Goal: Task Accomplishment & Management: Manage account settings

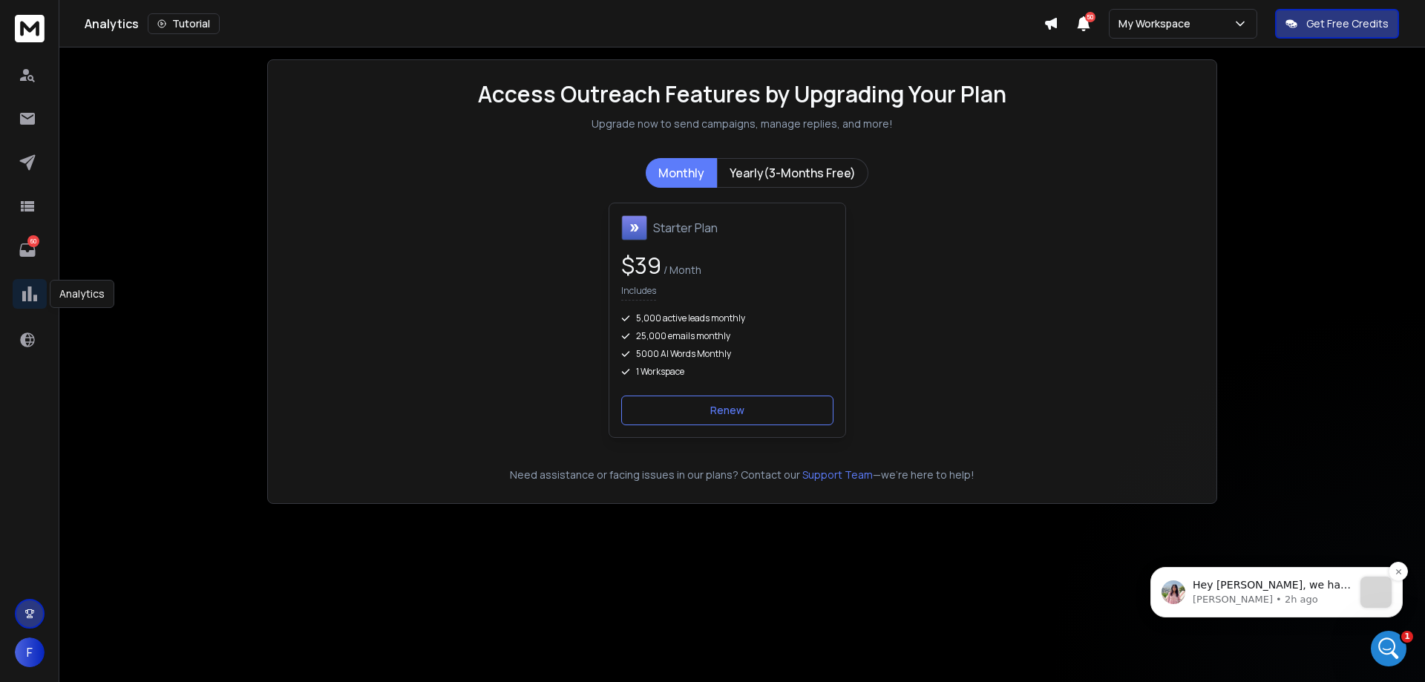
click at [1370, 600] on div "message notification from Lakshita, 2h ago. Hey Fritznel, we have auto renewed …" at bounding box center [1375, 592] width 31 height 31
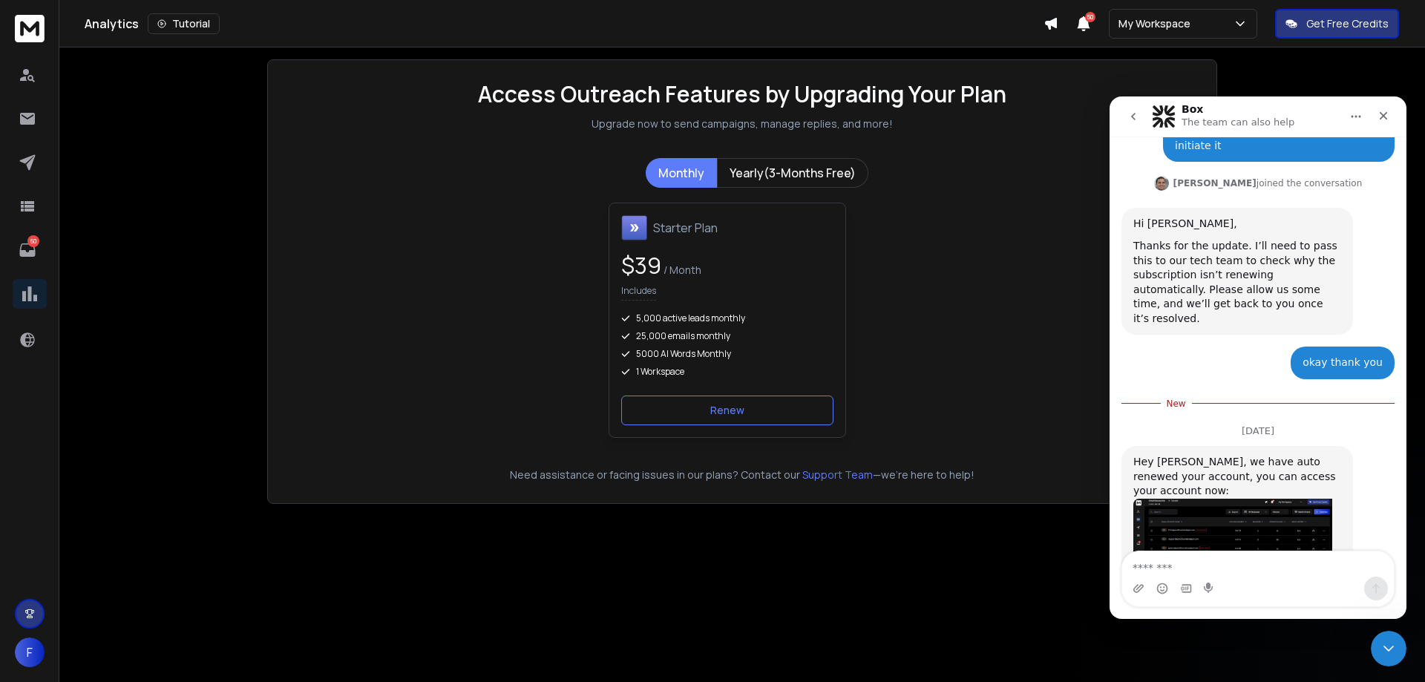
scroll to position [800, 0]
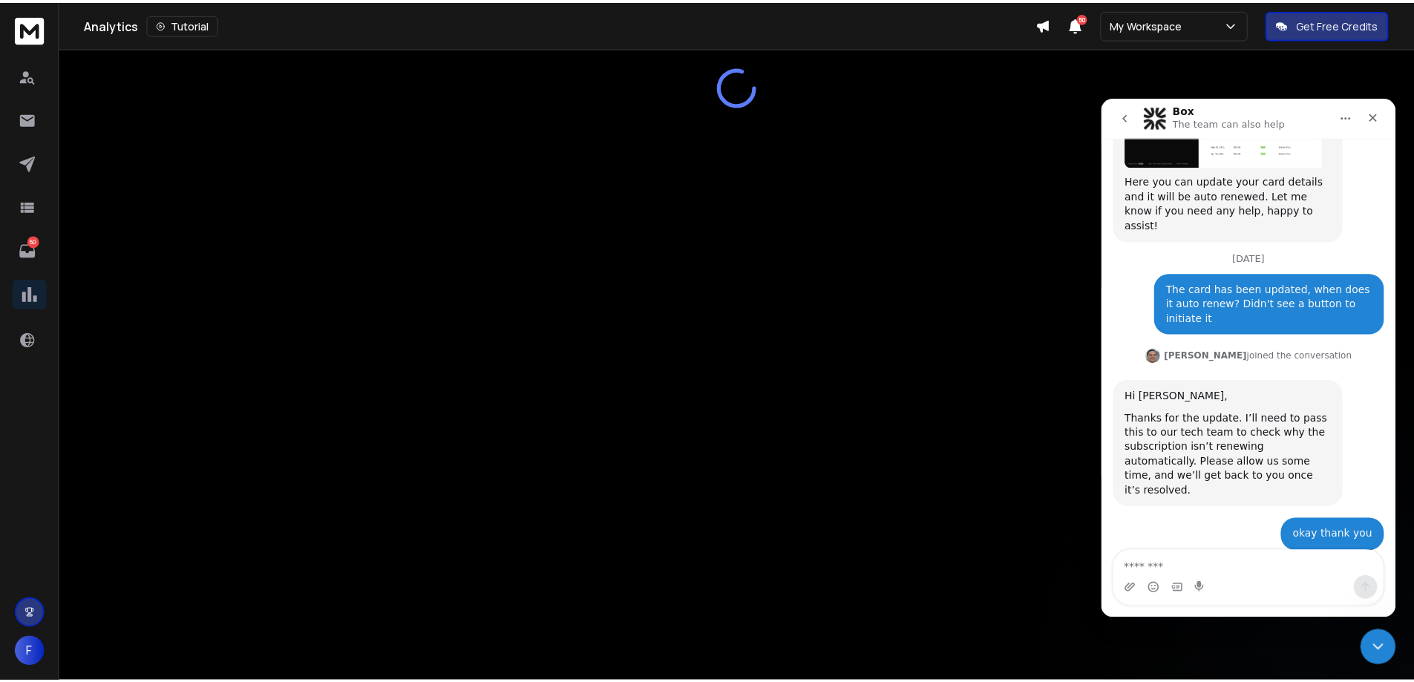
scroll to position [765, 0]
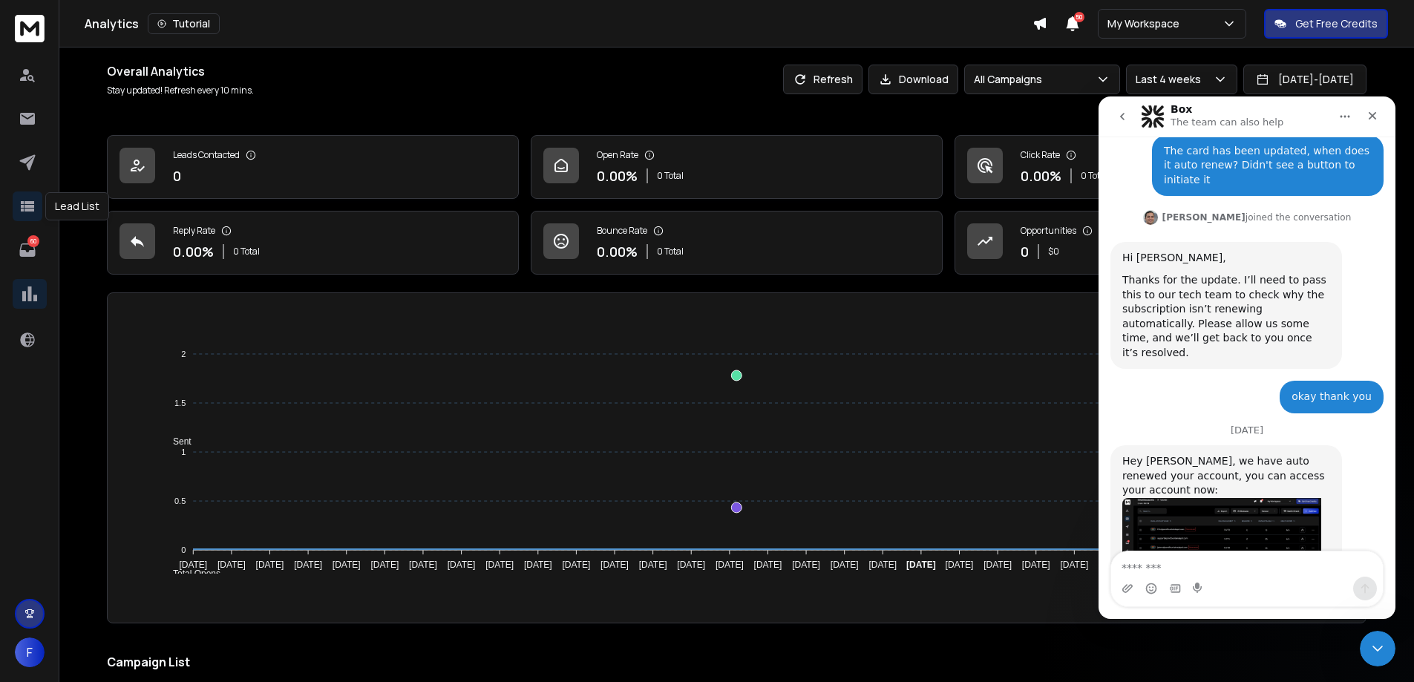
click at [33, 201] on icon at bounding box center [27, 206] width 13 height 10
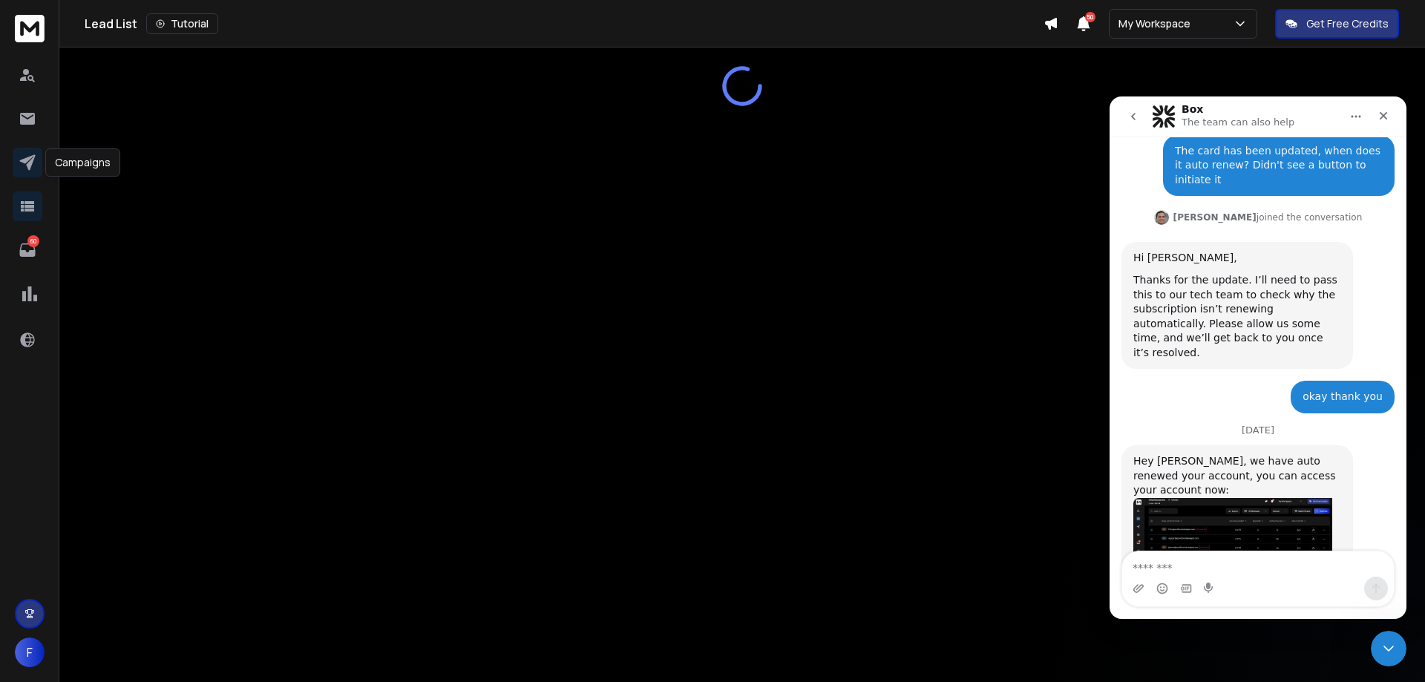
click at [39, 165] on link at bounding box center [28, 163] width 30 height 30
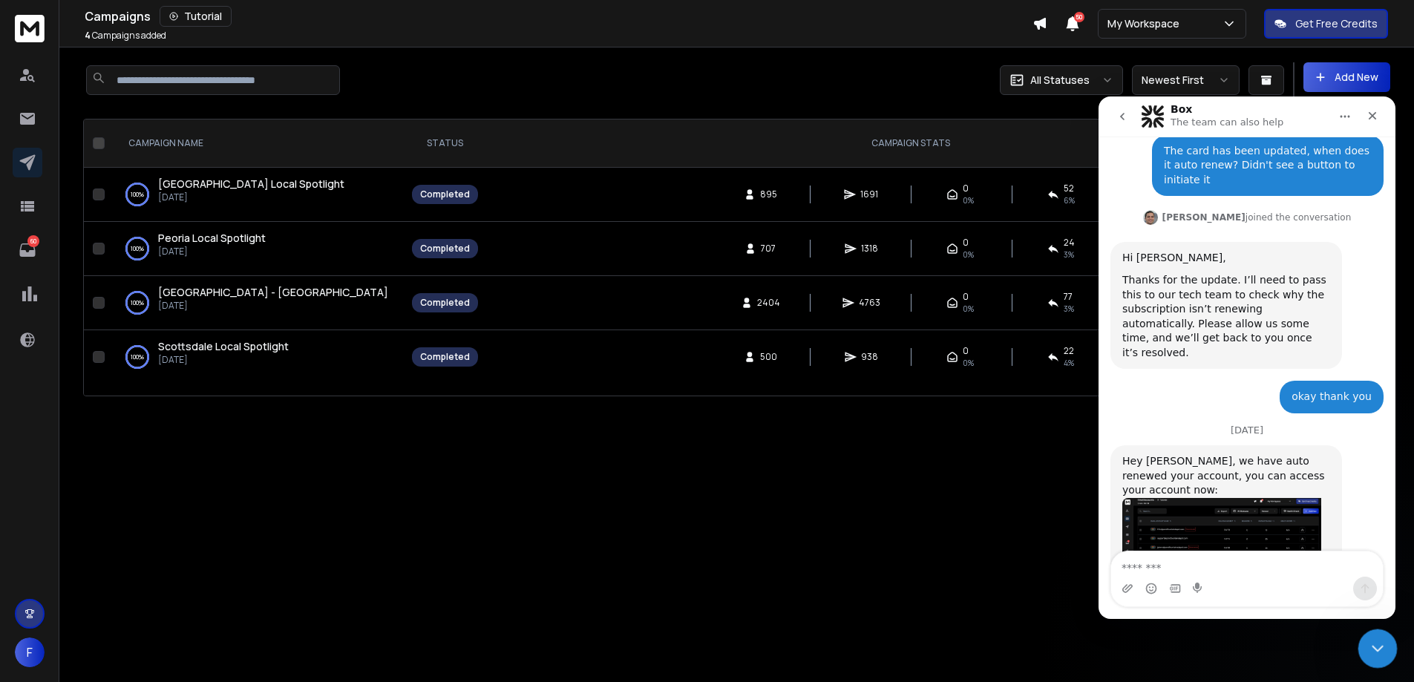
click at [1382, 650] on icon "Close Intercom Messenger" at bounding box center [1375, 646] width 18 height 18
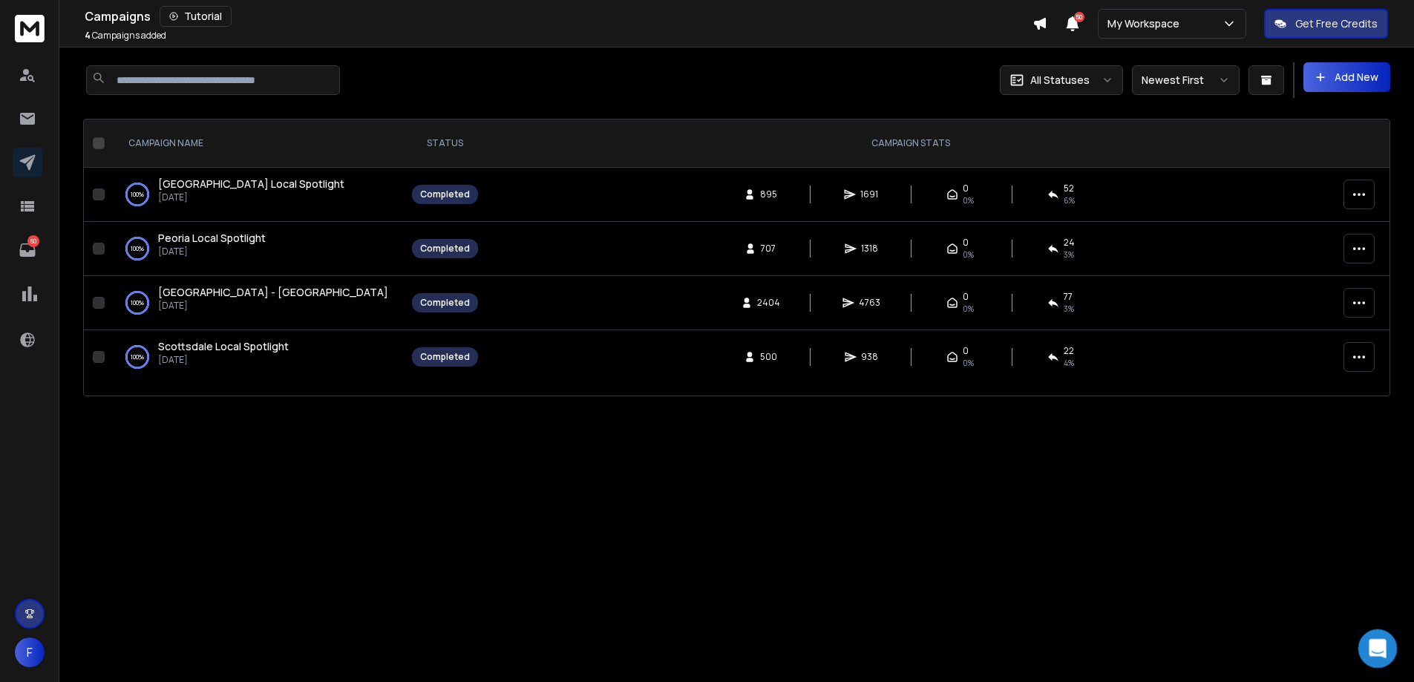
scroll to position [765, 0]
click at [30, 282] on link at bounding box center [30, 294] width 34 height 34
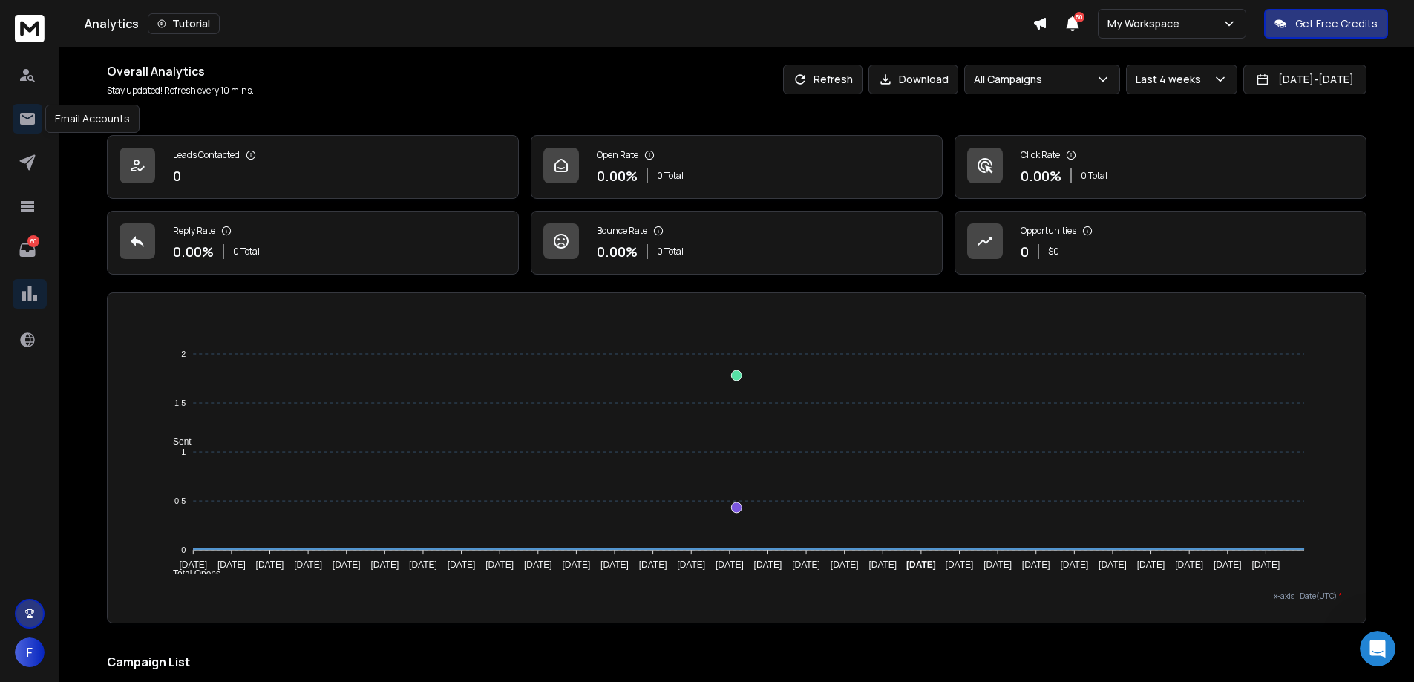
click at [34, 115] on icon at bounding box center [27, 119] width 15 height 12
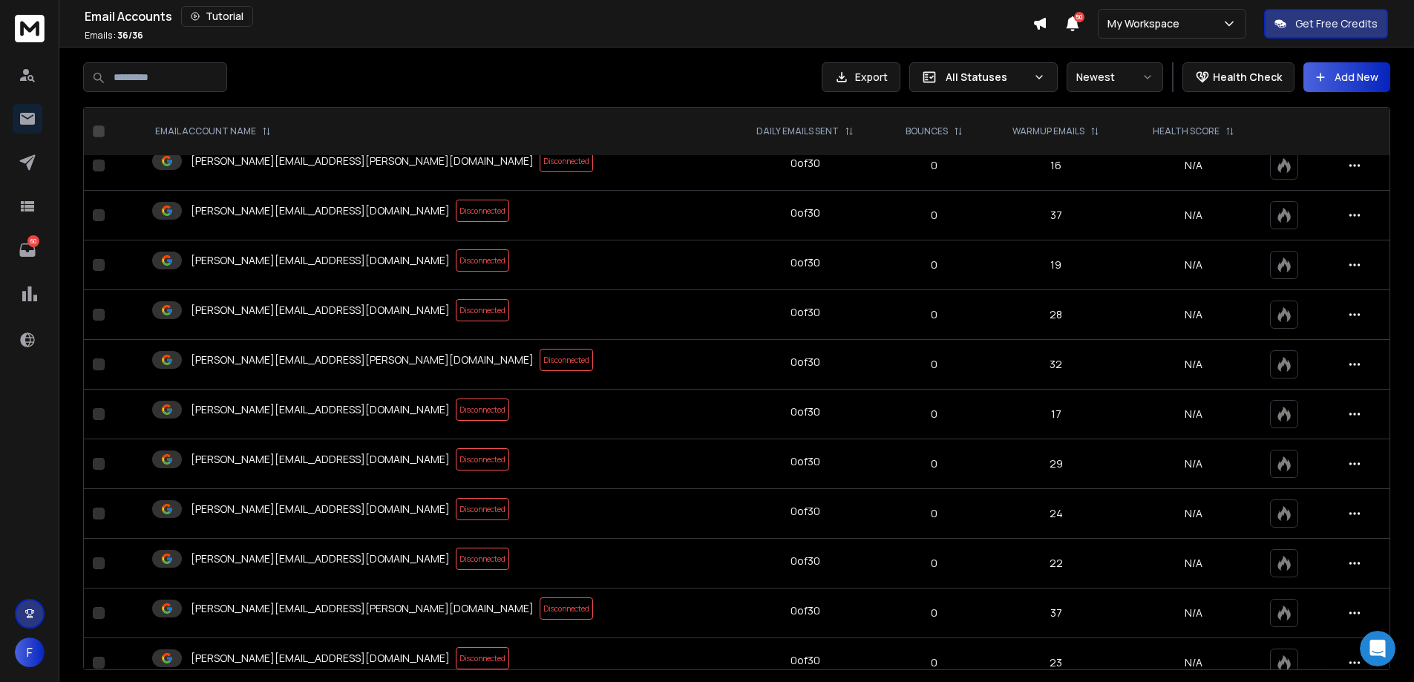
scroll to position [1286, 0]
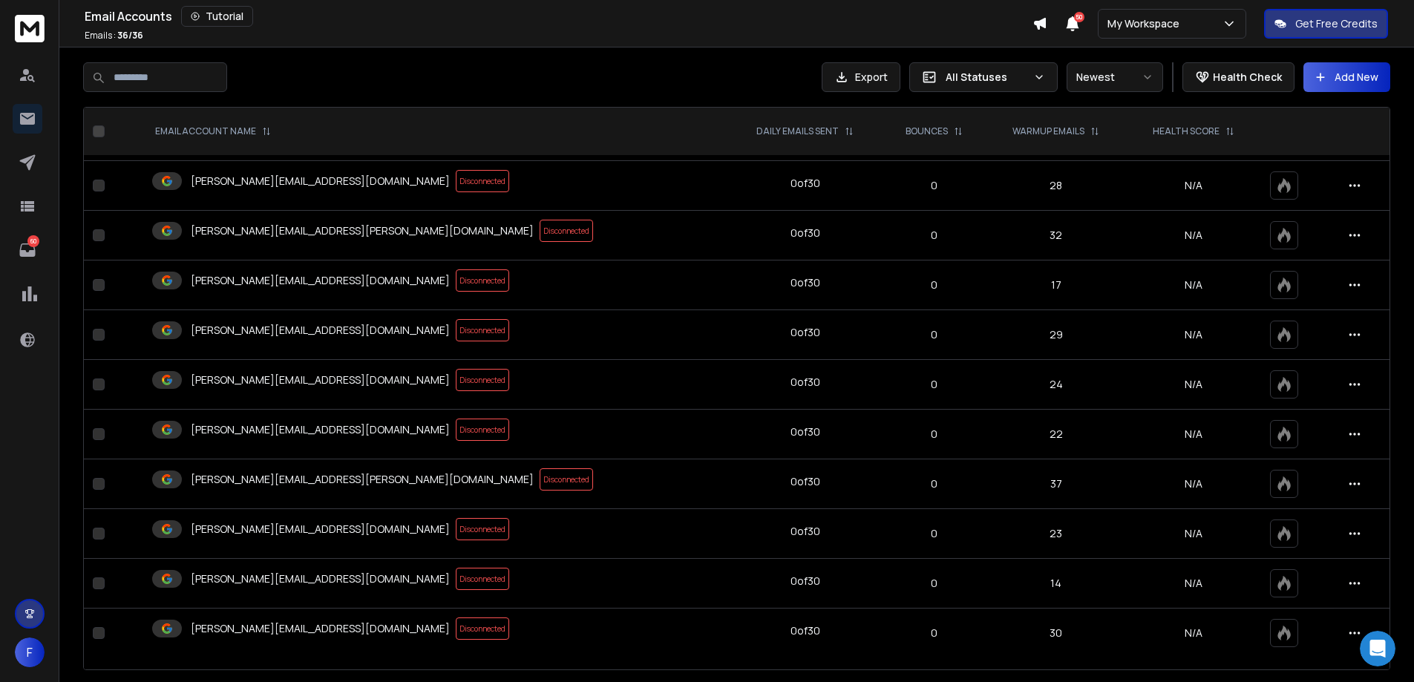
click at [100, 628] on button "button" at bounding box center [99, 633] width 12 height 12
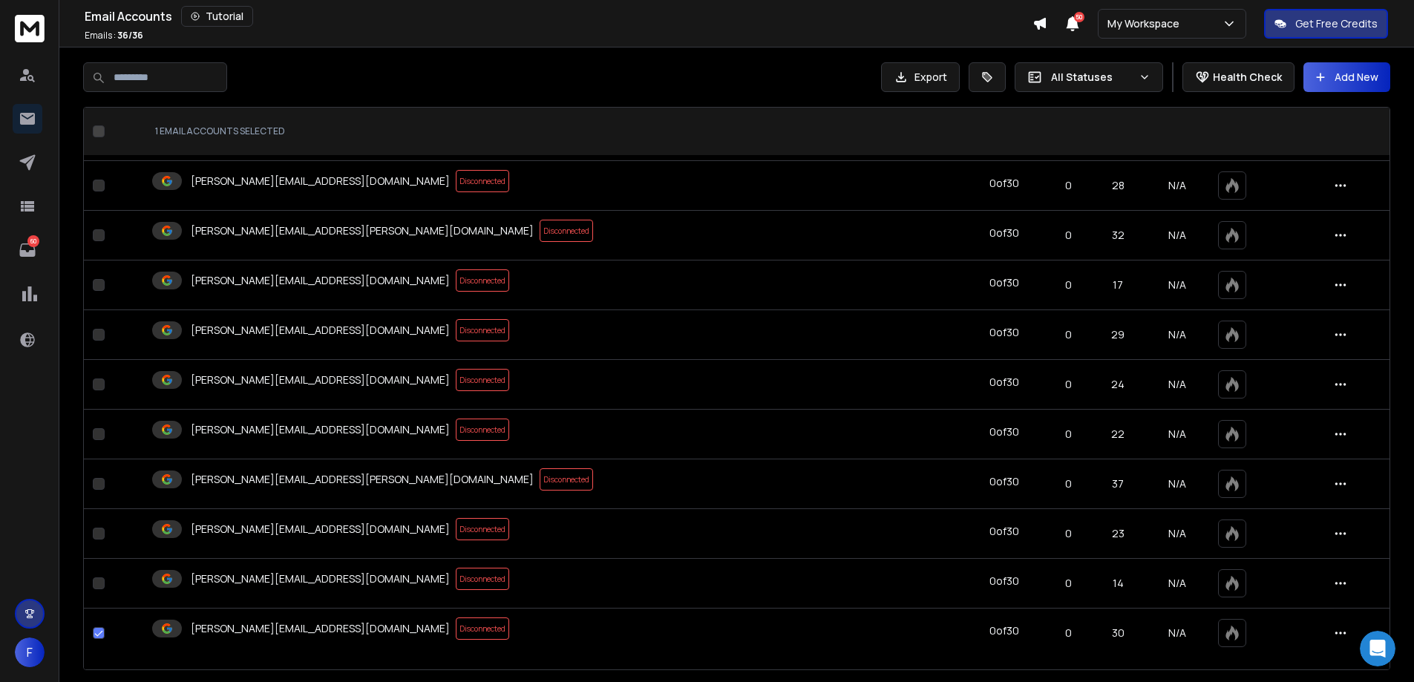
click at [1335, 632] on icon at bounding box center [1340, 633] width 11 height 2
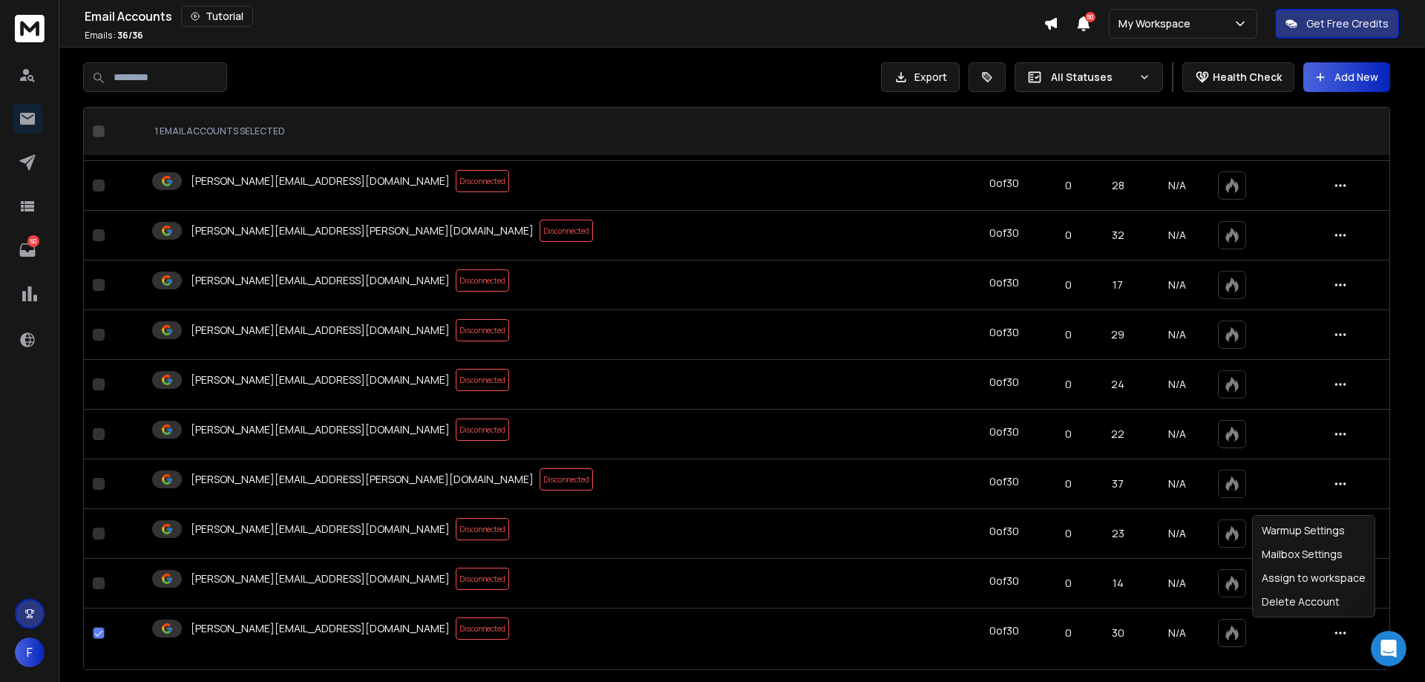
click at [95, 581] on button "button" at bounding box center [99, 583] width 12 height 12
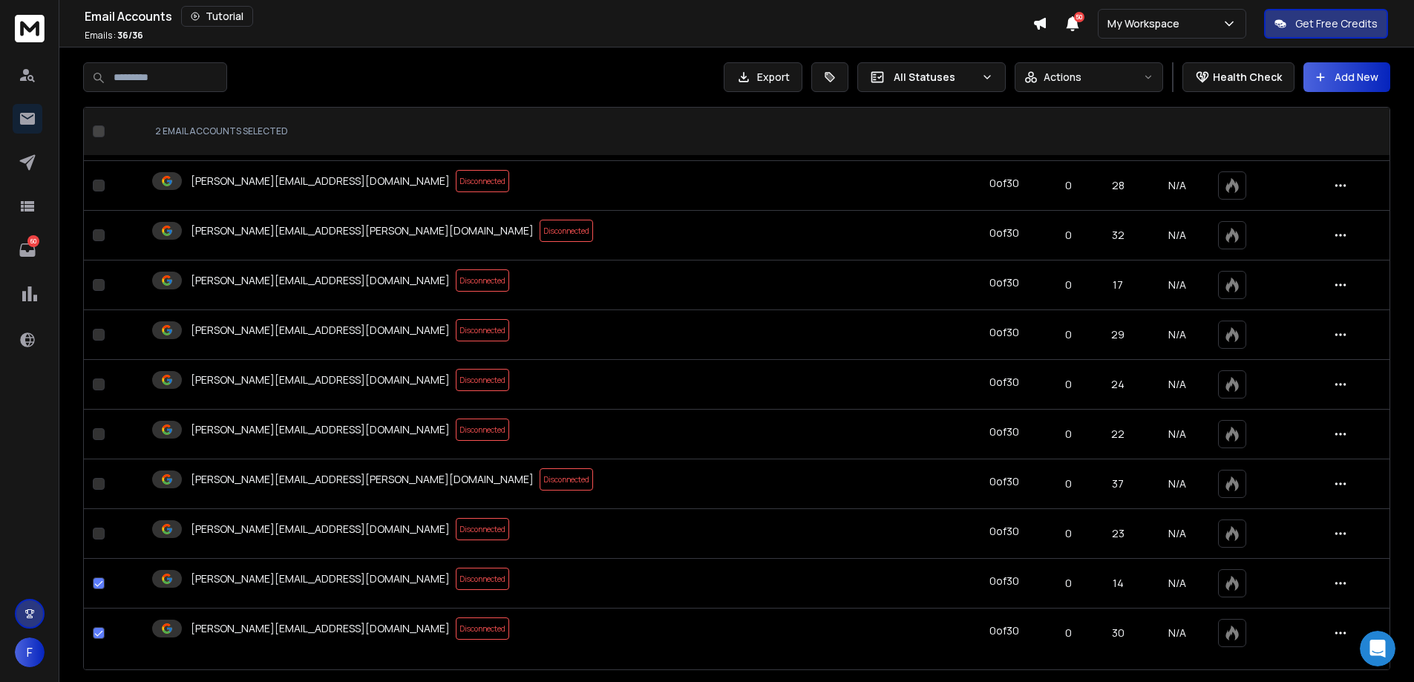
click at [96, 534] on button "button" at bounding box center [99, 534] width 12 height 12
click at [100, 476] on td at bounding box center [113, 484] width 59 height 50
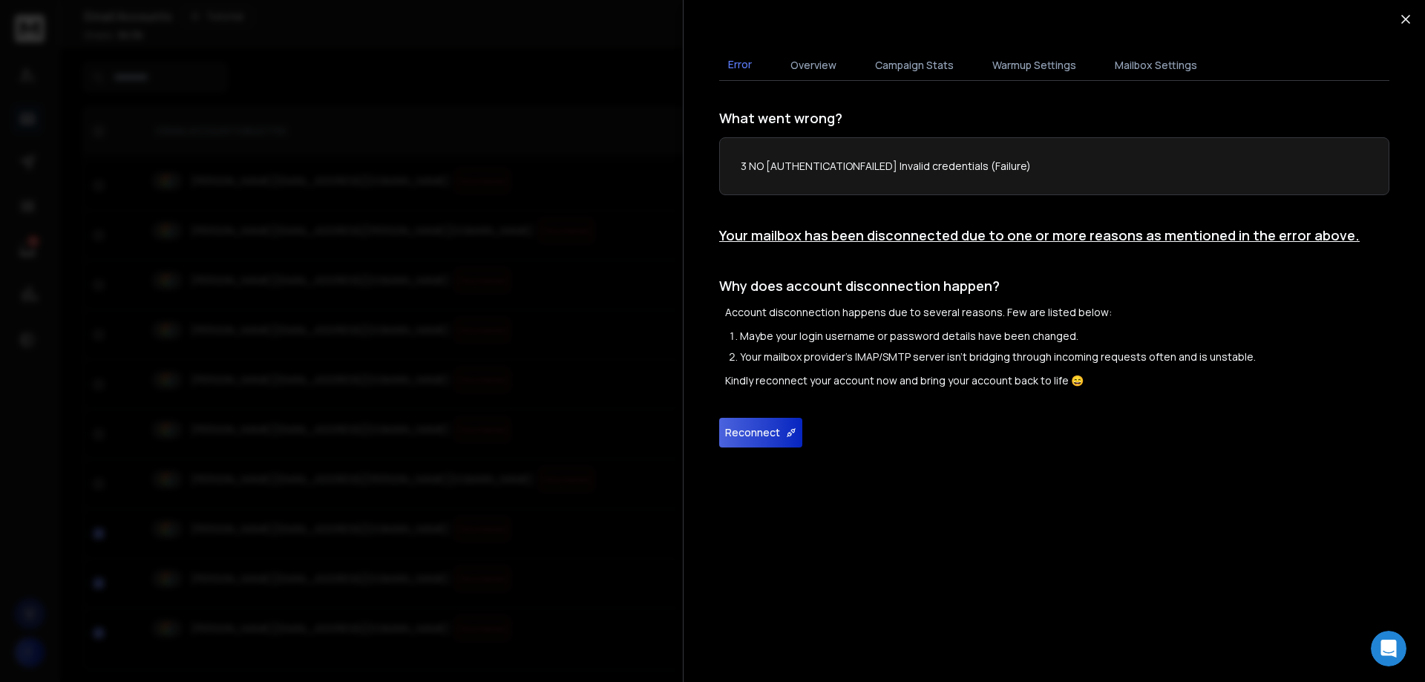
click at [1402, 22] on icon "button" at bounding box center [1405, 19] width 15 height 15
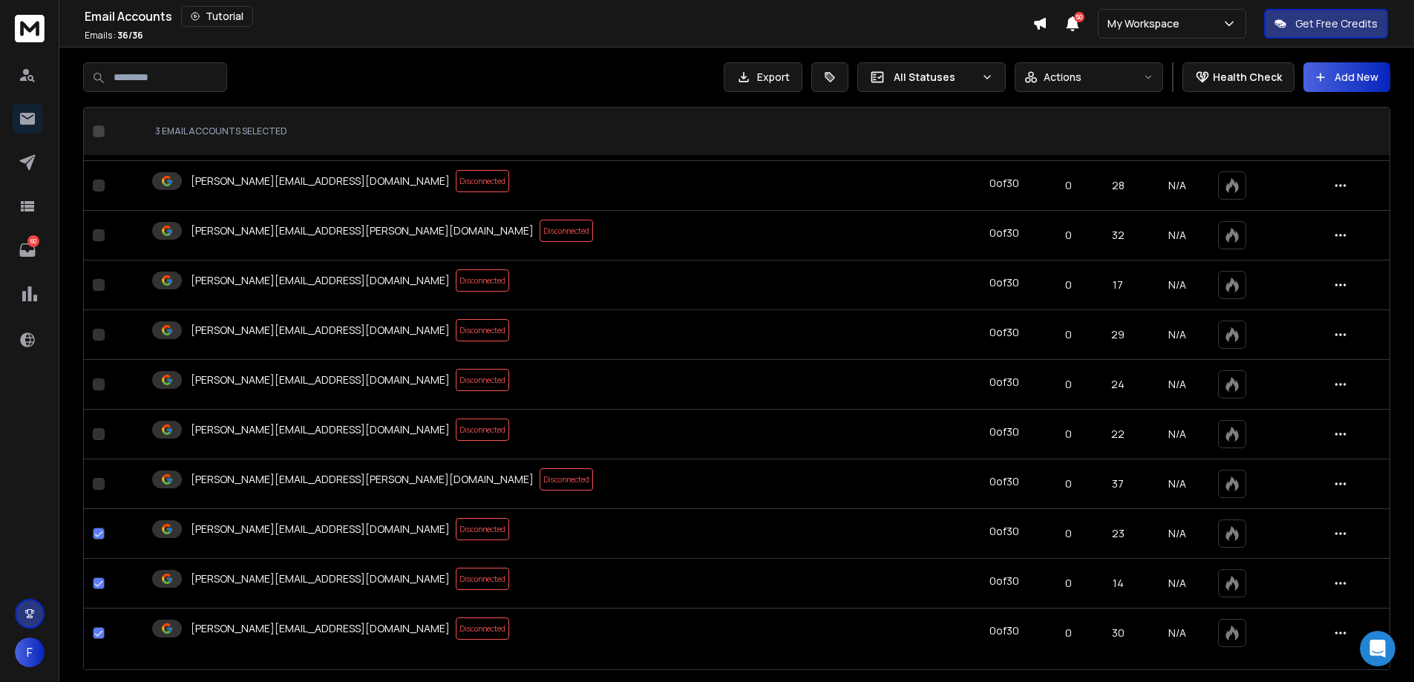
click at [99, 482] on button "button" at bounding box center [99, 484] width 12 height 12
click at [99, 427] on td at bounding box center [113, 435] width 59 height 50
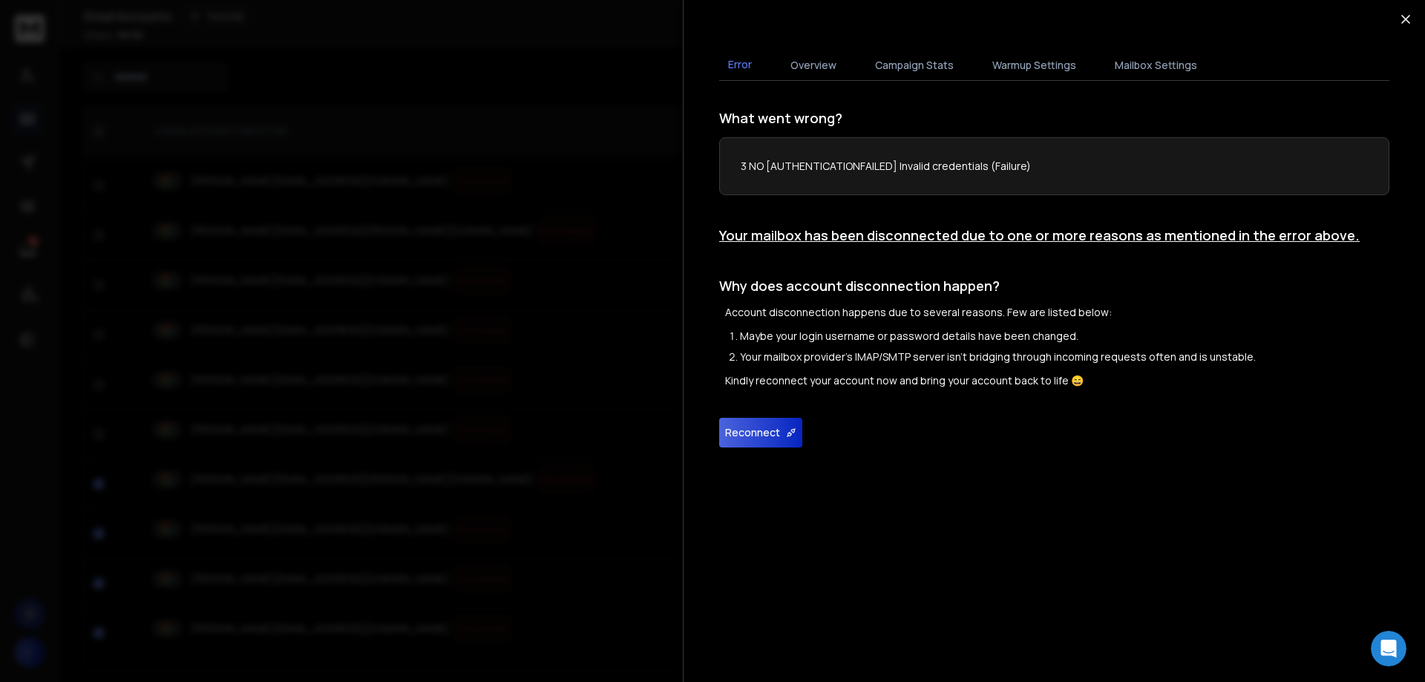
click at [1400, 19] on icon "button" at bounding box center [1405, 19] width 15 height 15
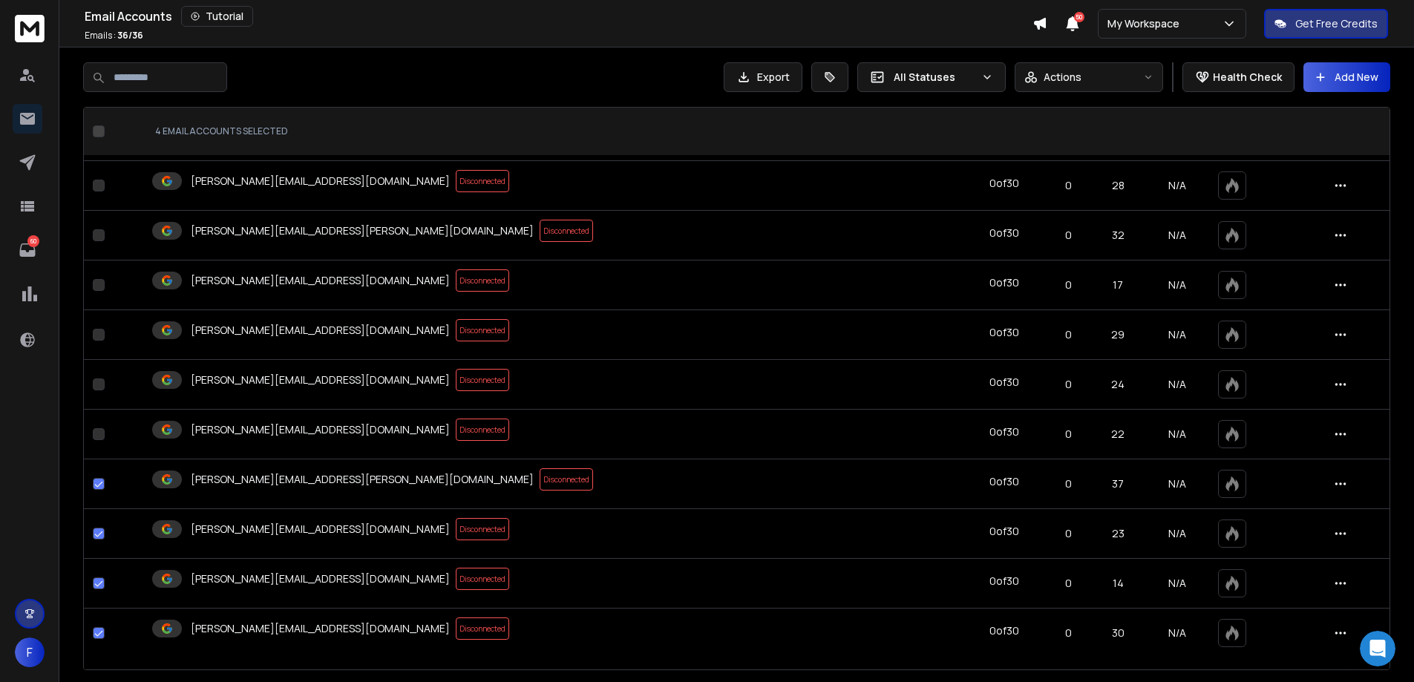
click at [100, 437] on button "button" at bounding box center [99, 434] width 12 height 12
click at [100, 386] on button "button" at bounding box center [99, 384] width 12 height 12
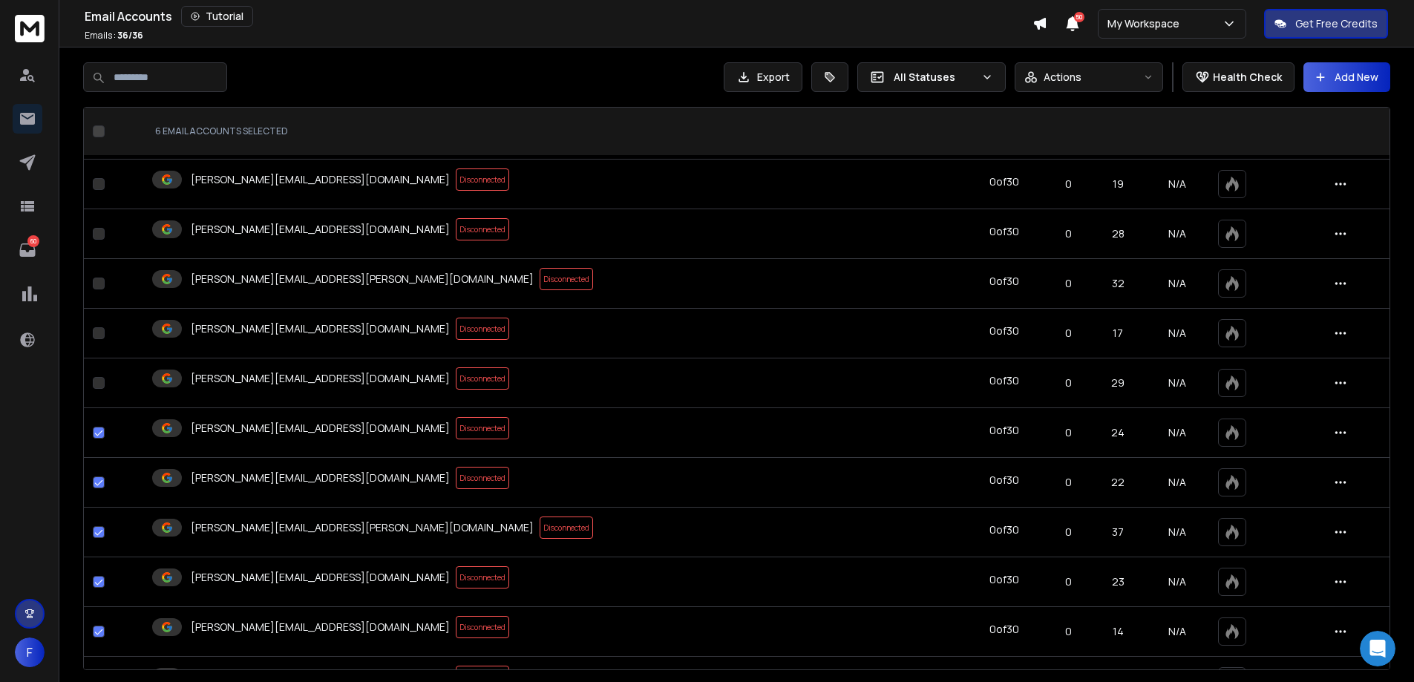
scroll to position [1212, 0]
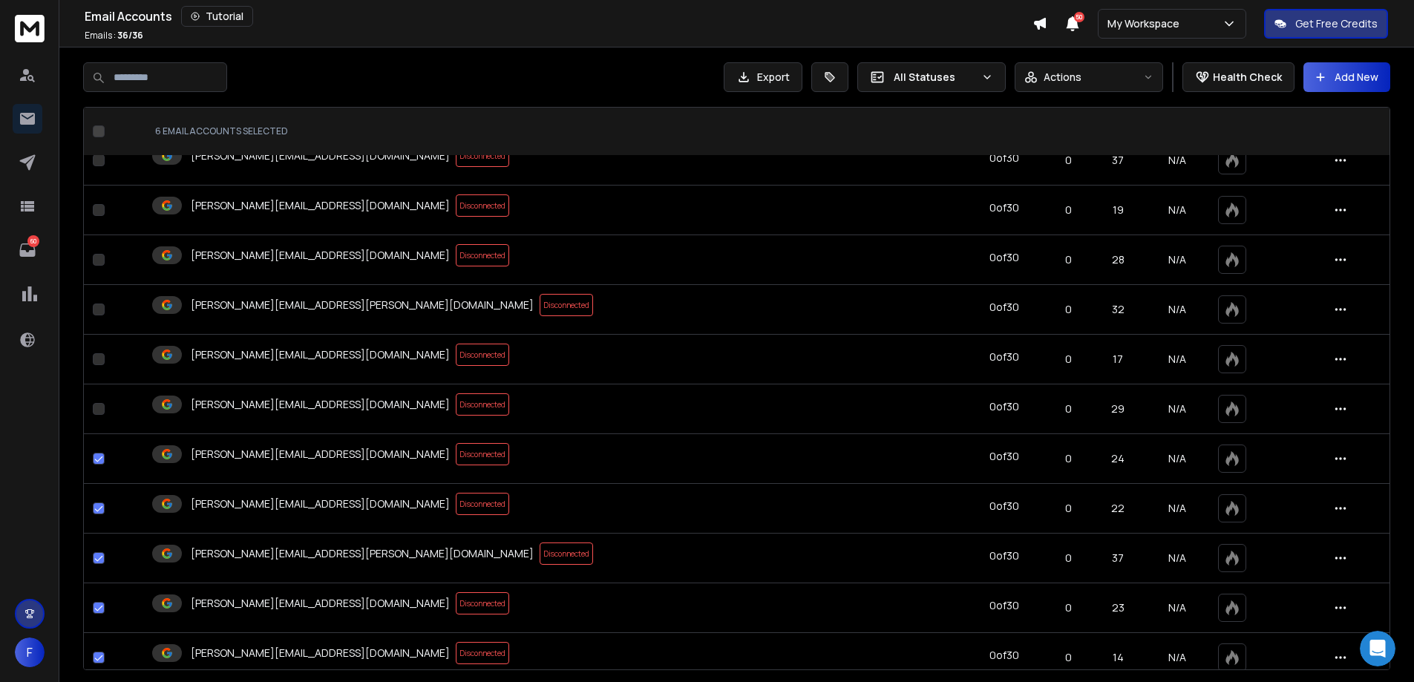
click at [98, 410] on button "button" at bounding box center [99, 409] width 12 height 12
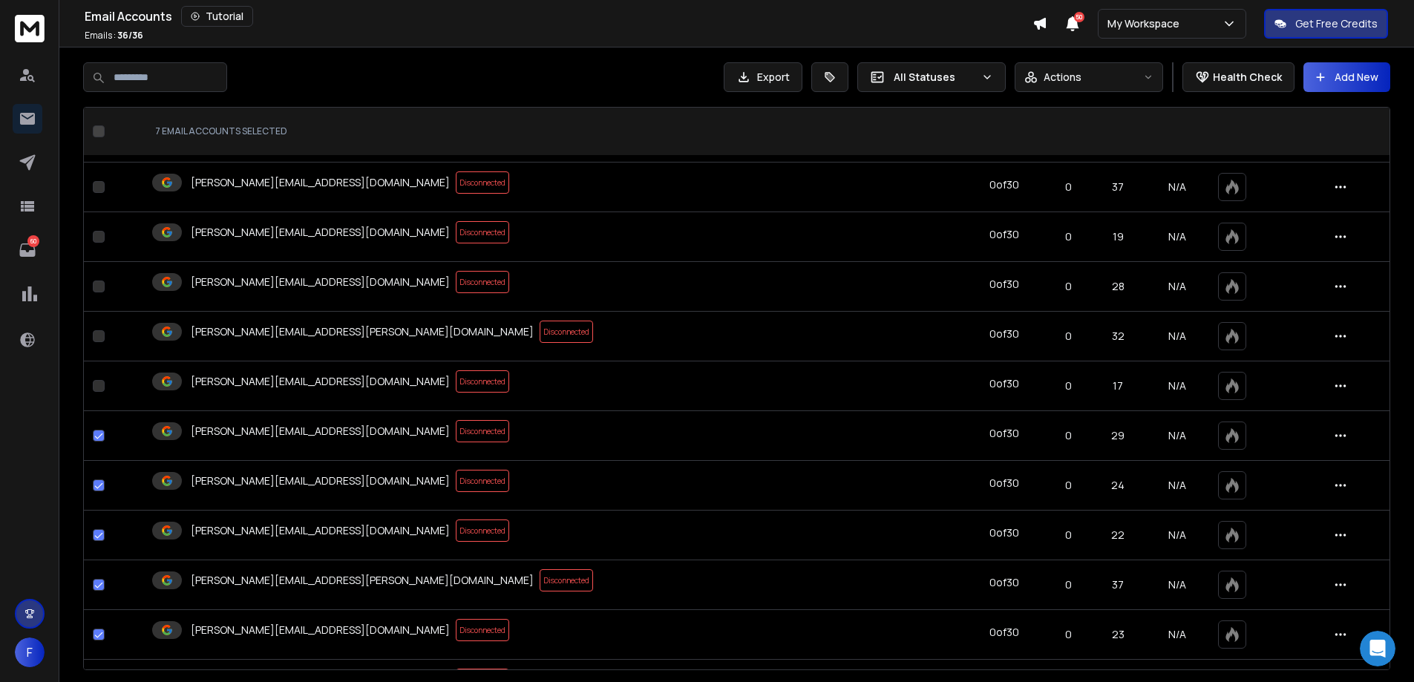
scroll to position [1138, 0]
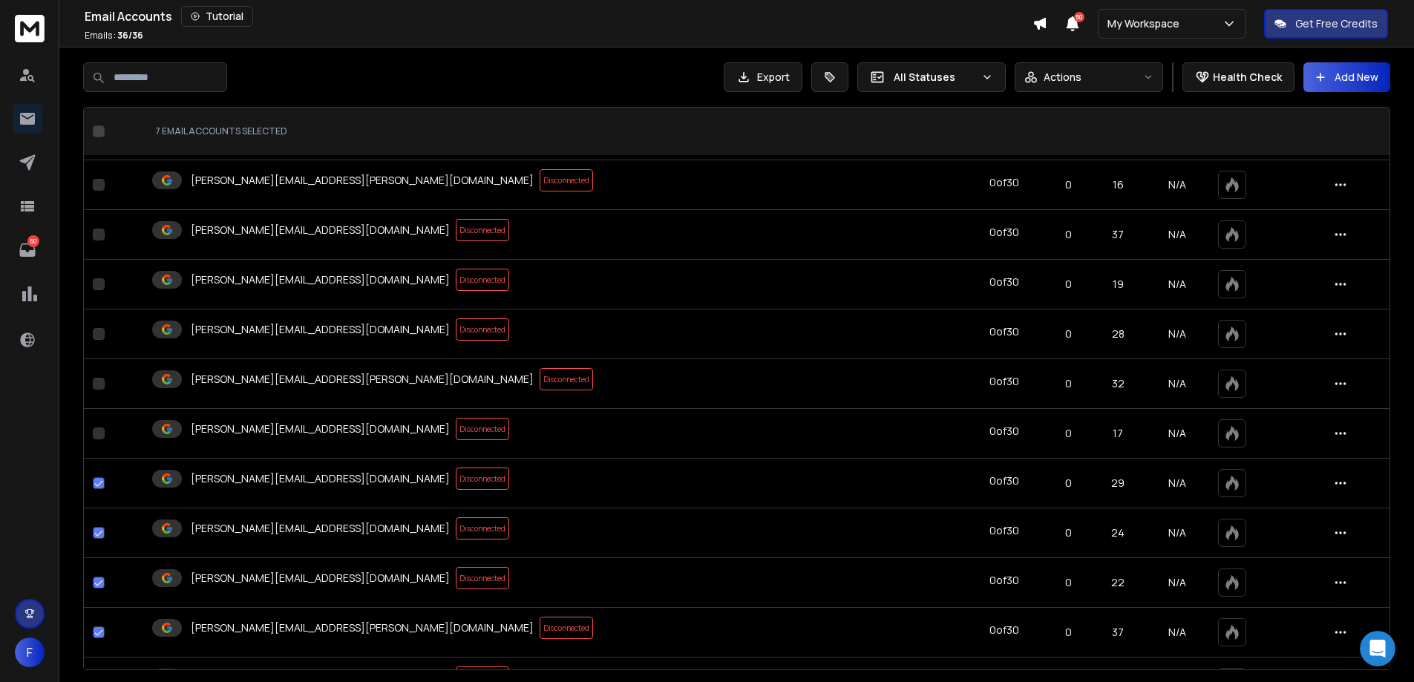
click at [96, 427] on button "button" at bounding box center [99, 433] width 12 height 12
click at [96, 384] on button "button" at bounding box center [99, 384] width 12 height 12
click at [99, 341] on td at bounding box center [113, 334] width 59 height 50
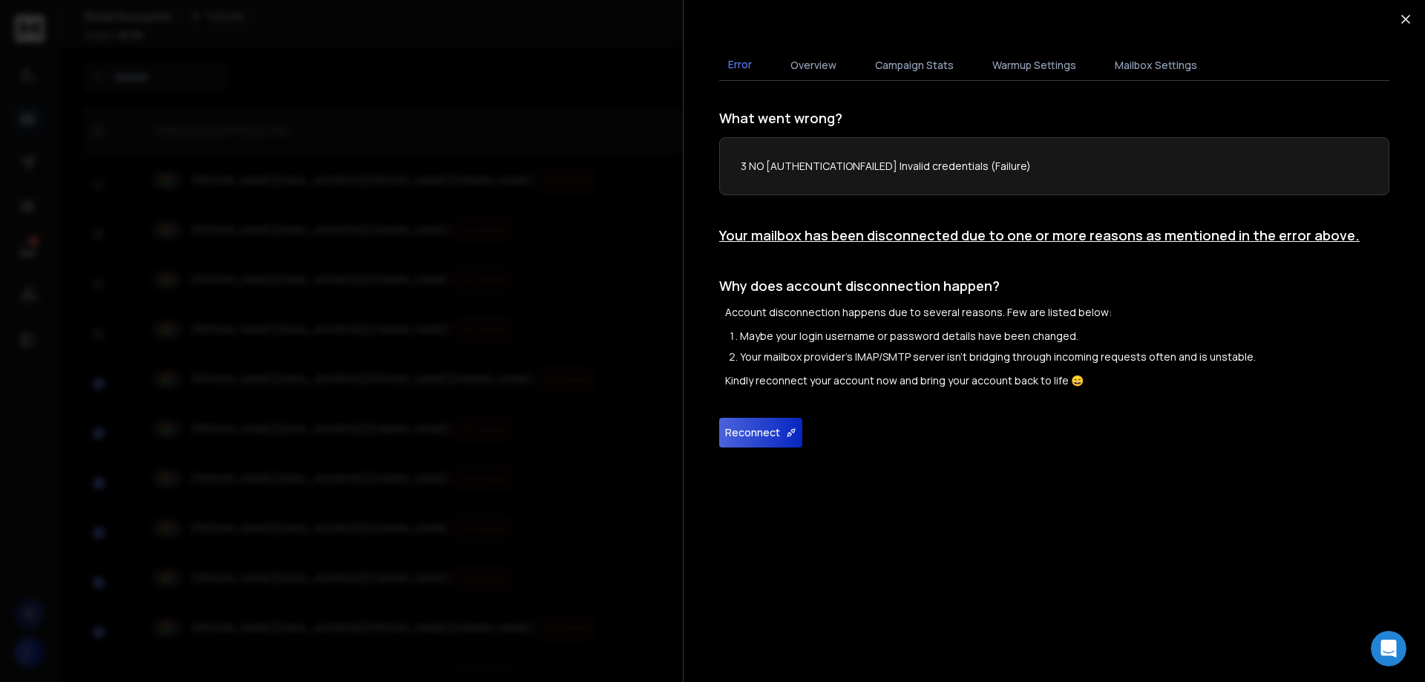
click at [1402, 23] on icon "button" at bounding box center [1405, 19] width 15 height 15
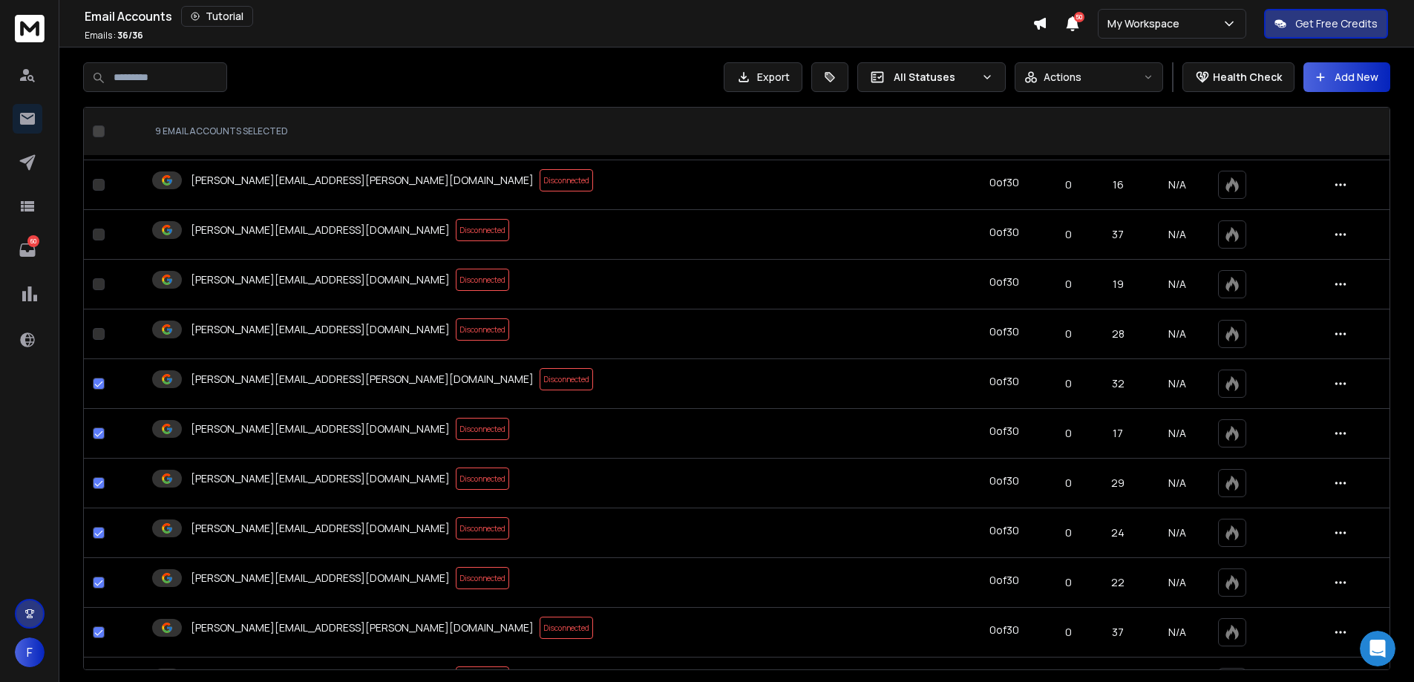
click at [97, 334] on button "button" at bounding box center [99, 334] width 12 height 12
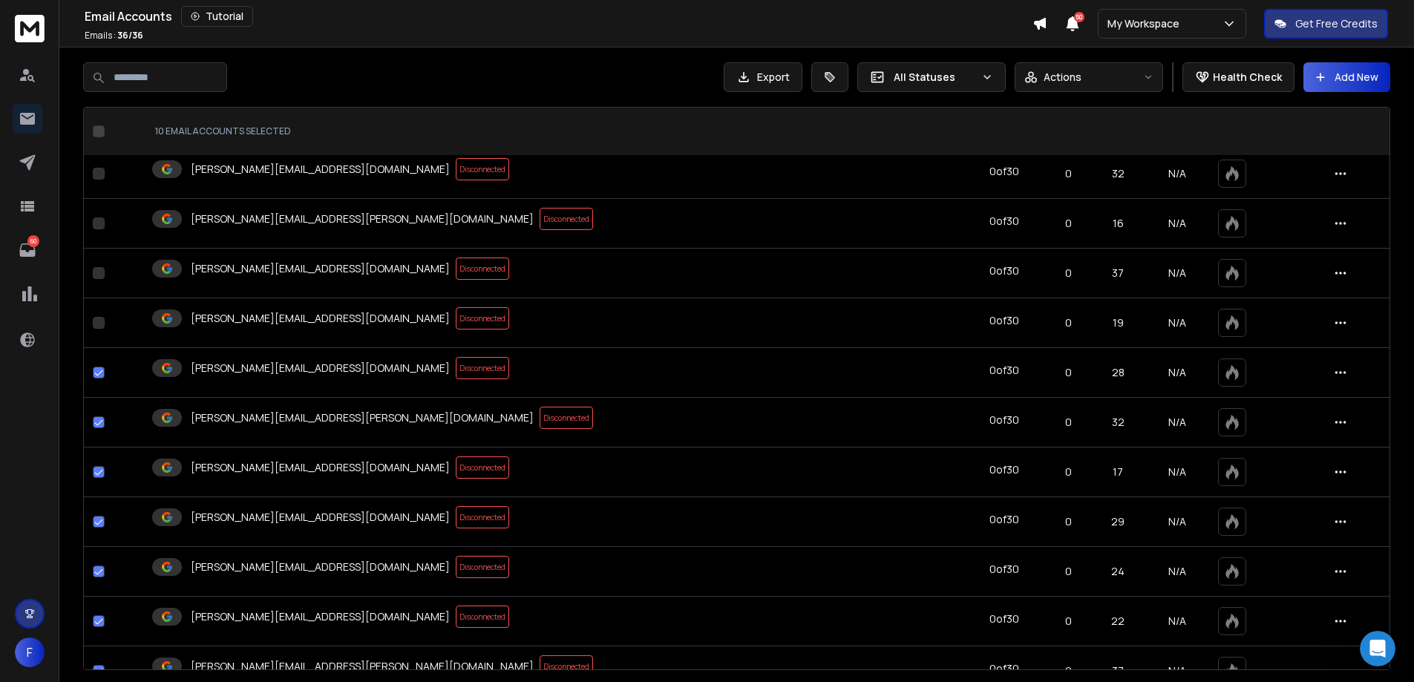
scroll to position [1063, 0]
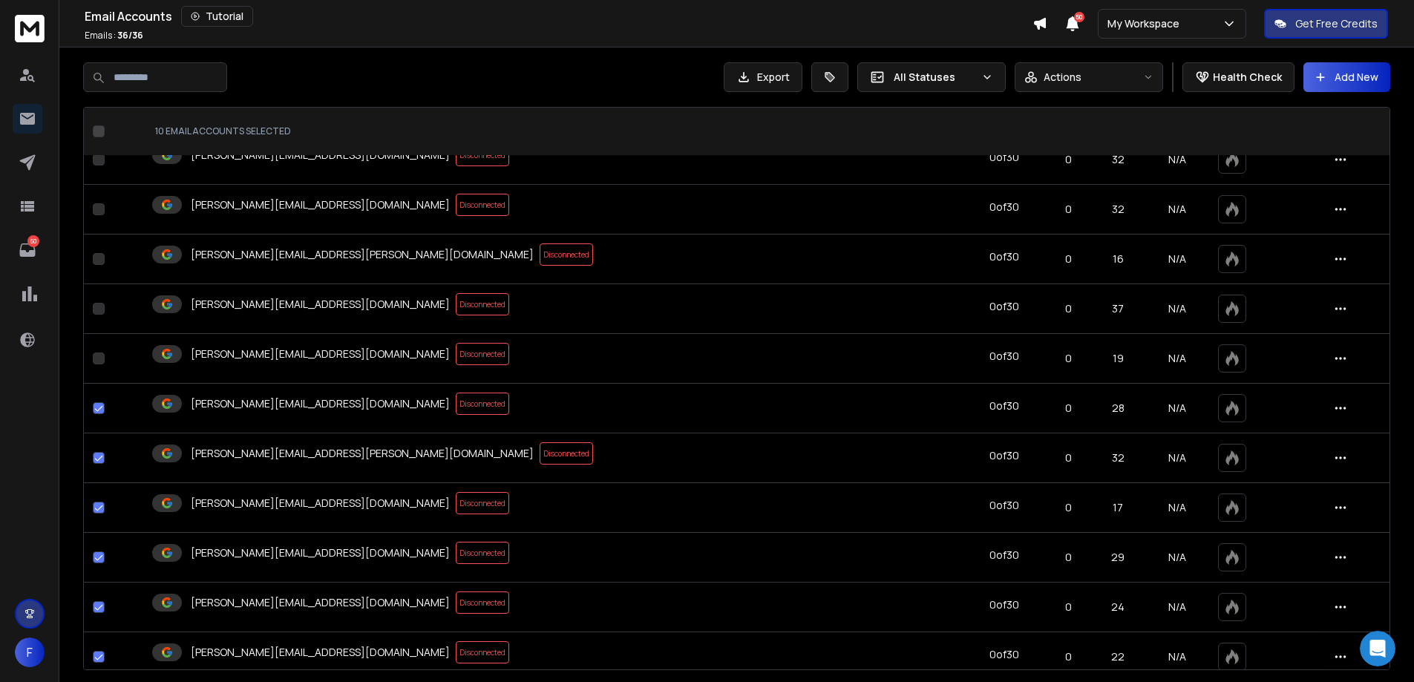
click at [99, 358] on button "button" at bounding box center [99, 359] width 12 height 12
click at [101, 309] on button "button" at bounding box center [99, 309] width 12 height 12
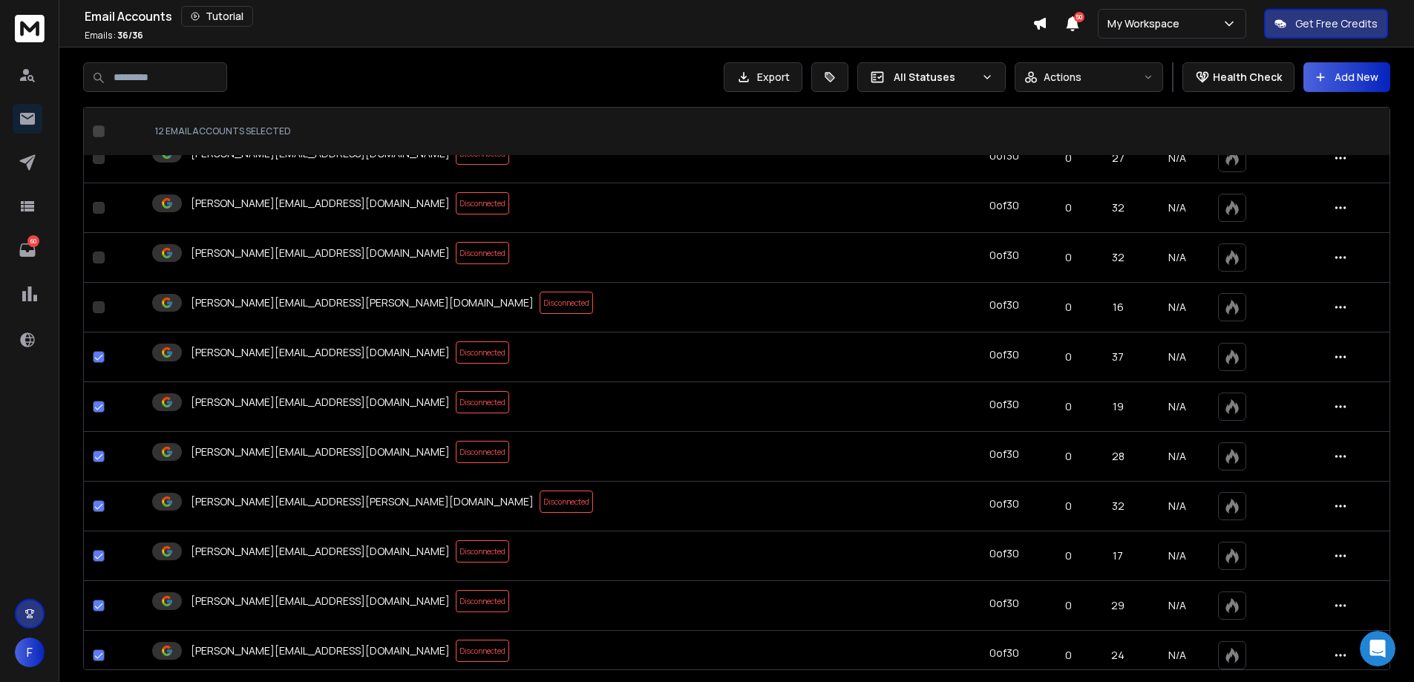
scroll to position [915, 0]
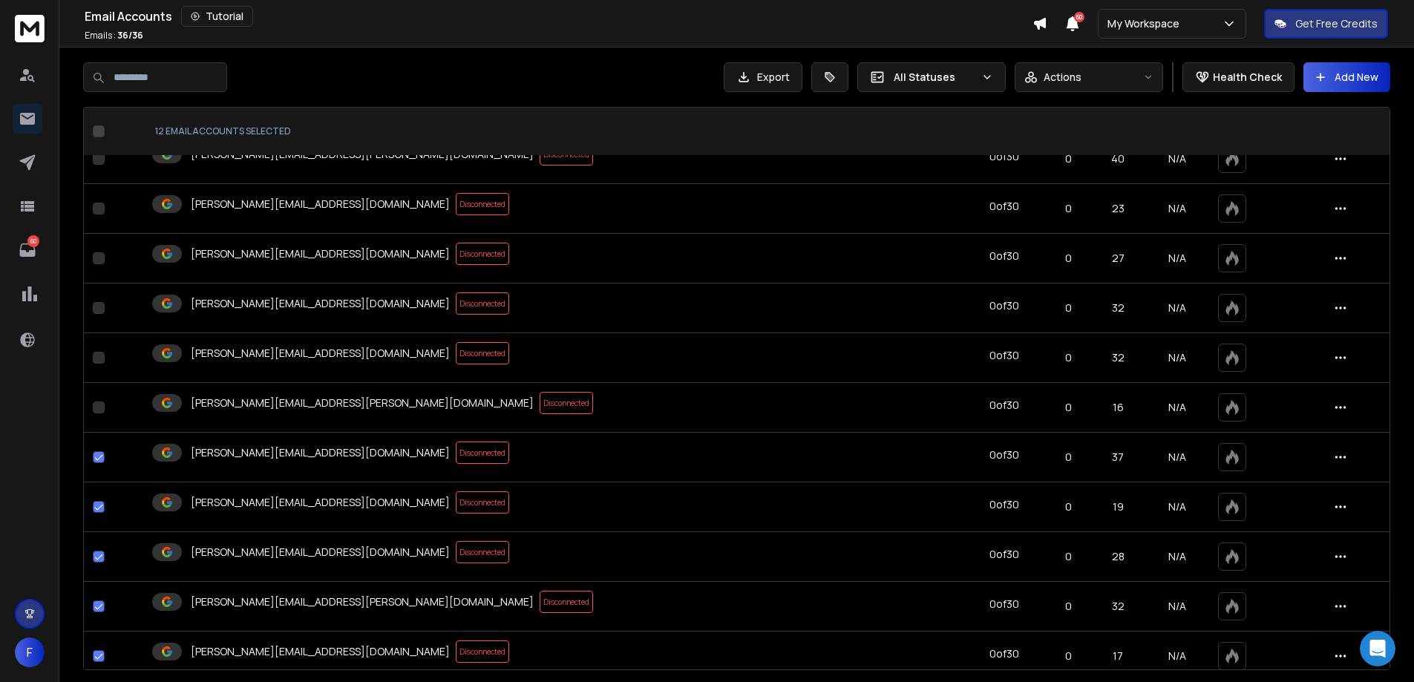
click at [99, 402] on button "button" at bounding box center [99, 407] width 12 height 12
click at [99, 356] on button "button" at bounding box center [99, 358] width 12 height 12
click at [95, 309] on button "button" at bounding box center [99, 308] width 12 height 12
click at [104, 259] on button "button" at bounding box center [99, 258] width 12 height 12
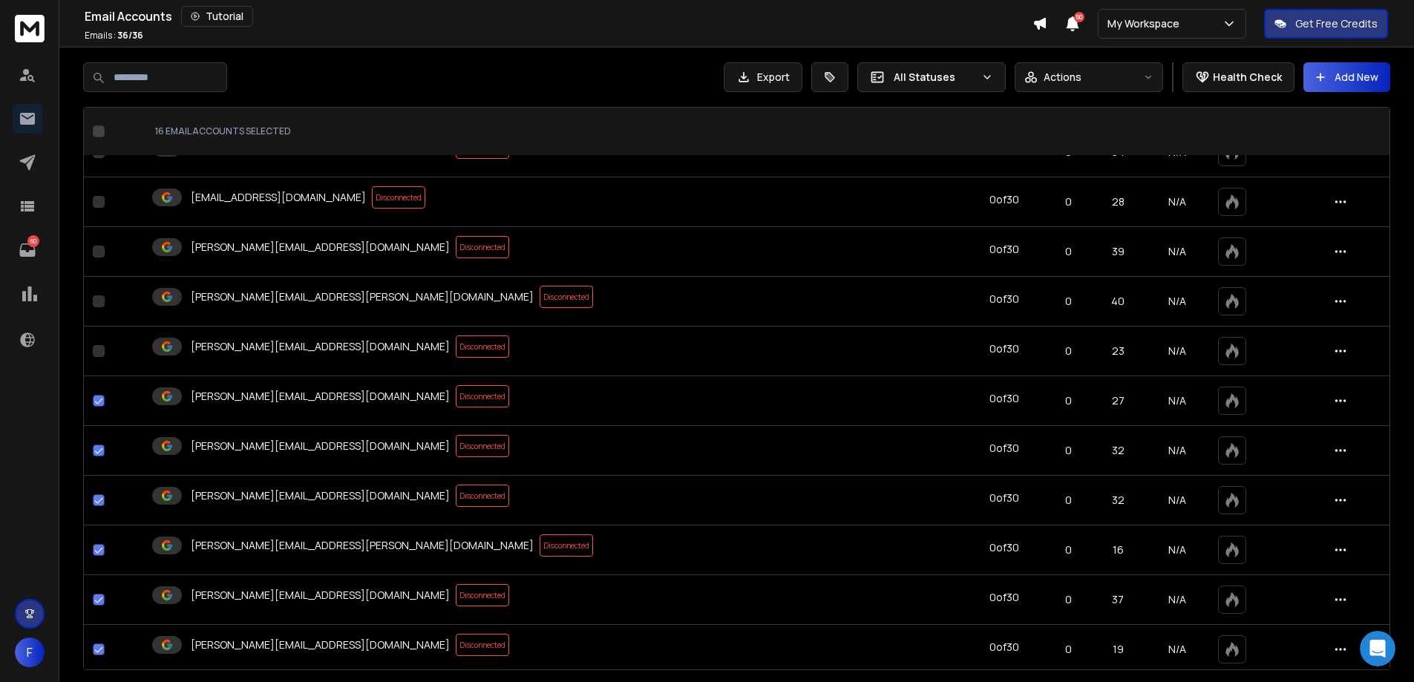
scroll to position [767, 0]
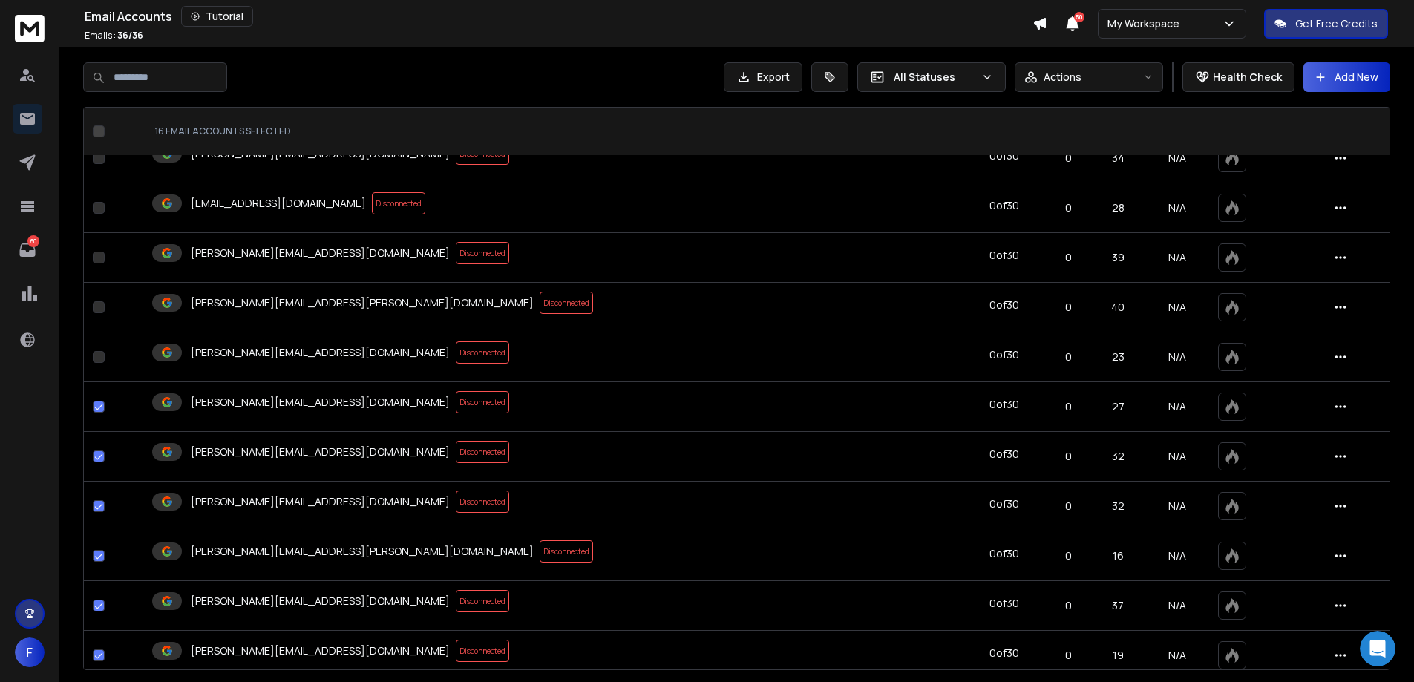
click at [95, 358] on button "button" at bounding box center [99, 357] width 12 height 12
click at [99, 305] on button "button" at bounding box center [99, 307] width 12 height 12
click at [103, 255] on button "button" at bounding box center [99, 258] width 12 height 12
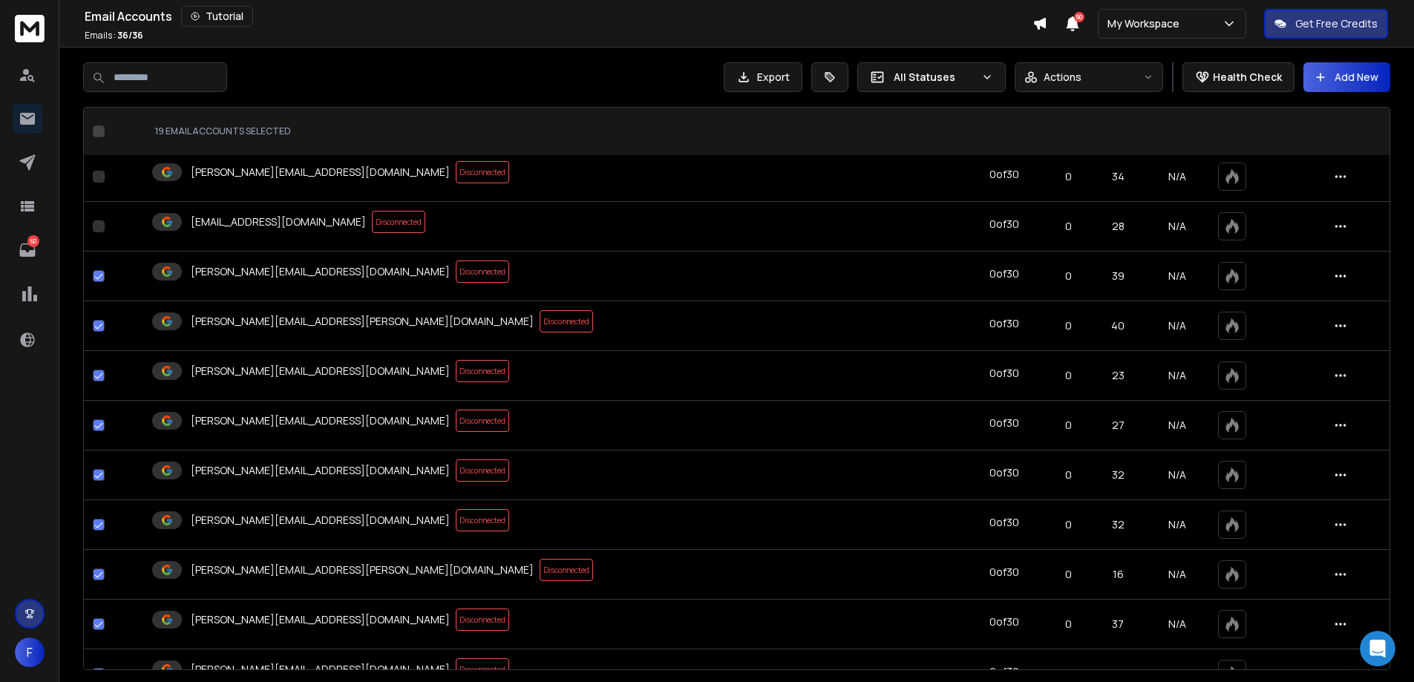
scroll to position [692, 0]
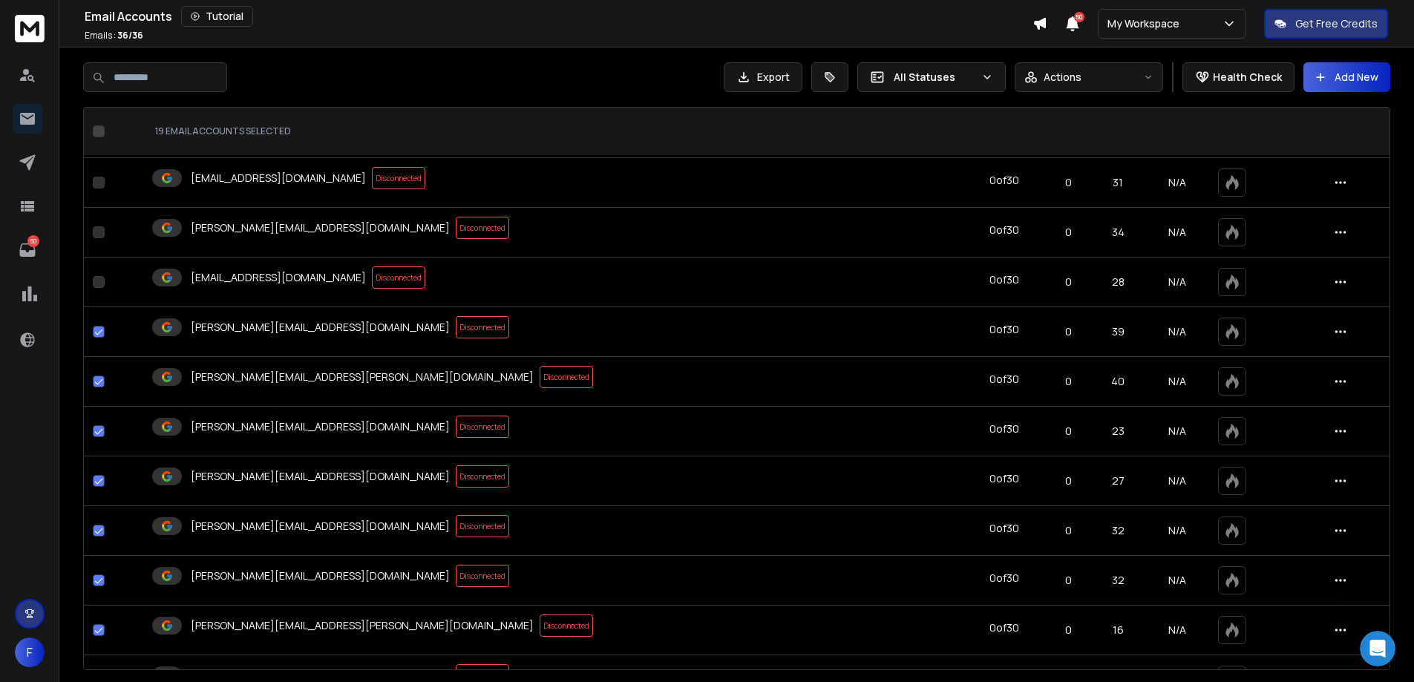
click at [100, 283] on button "button" at bounding box center [99, 282] width 12 height 12
click at [101, 232] on button "button" at bounding box center [99, 232] width 12 height 12
click at [98, 184] on button "button" at bounding box center [99, 183] width 12 height 12
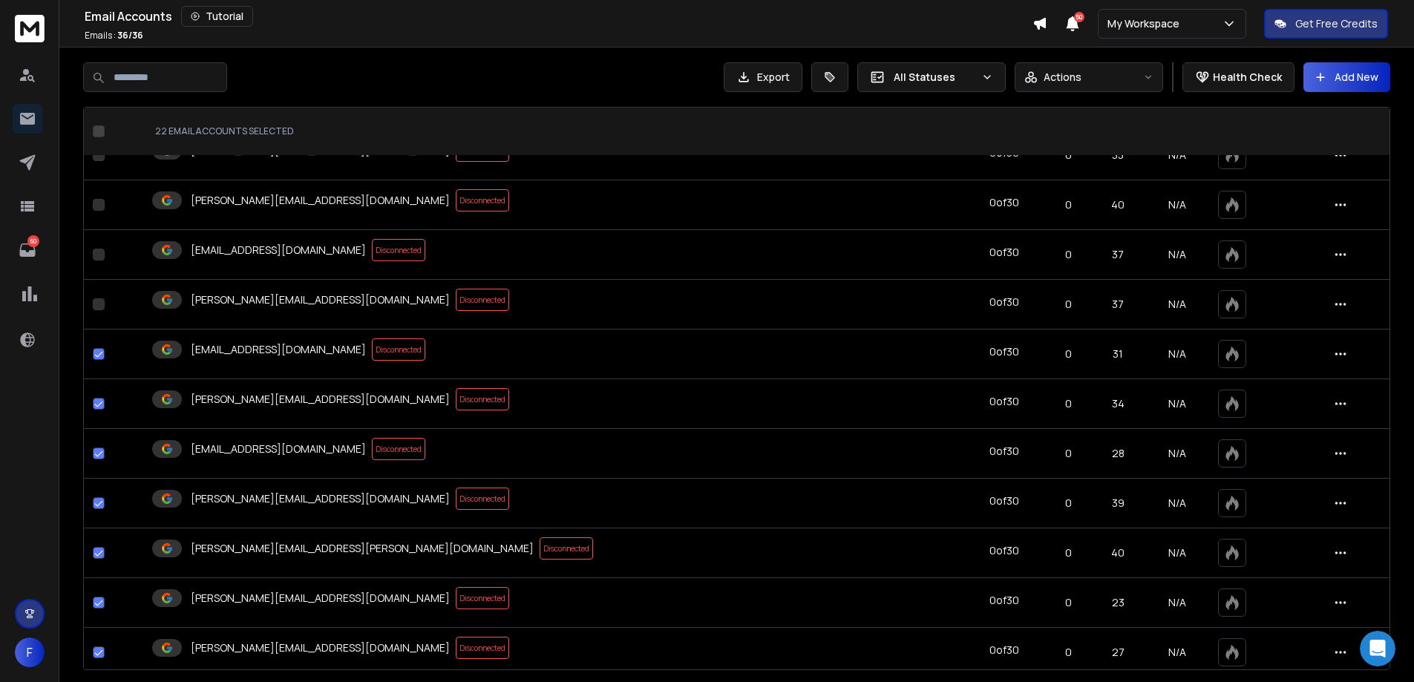
scroll to position [470, 0]
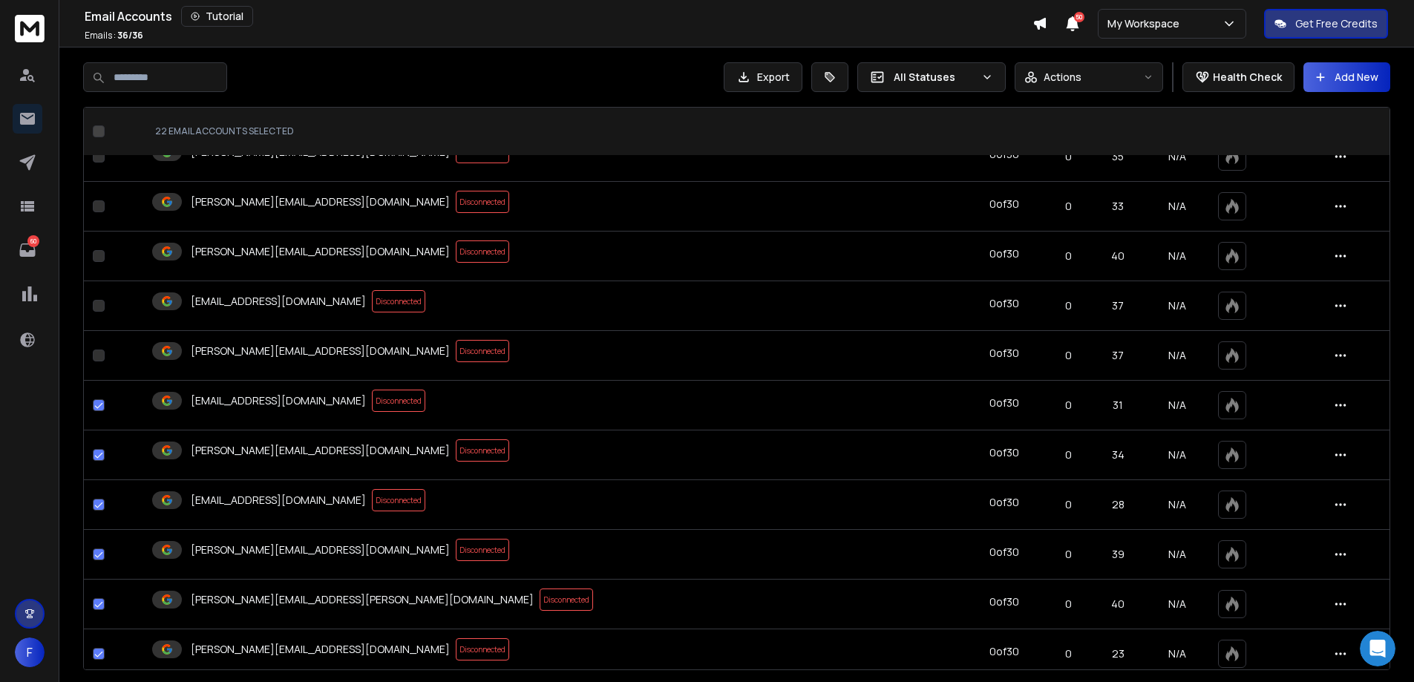
click at [96, 356] on button "button" at bounding box center [99, 356] width 12 height 12
click at [99, 306] on button "button" at bounding box center [99, 306] width 12 height 12
click at [102, 258] on button "button" at bounding box center [99, 256] width 12 height 12
click at [99, 206] on button "button" at bounding box center [99, 206] width 12 height 12
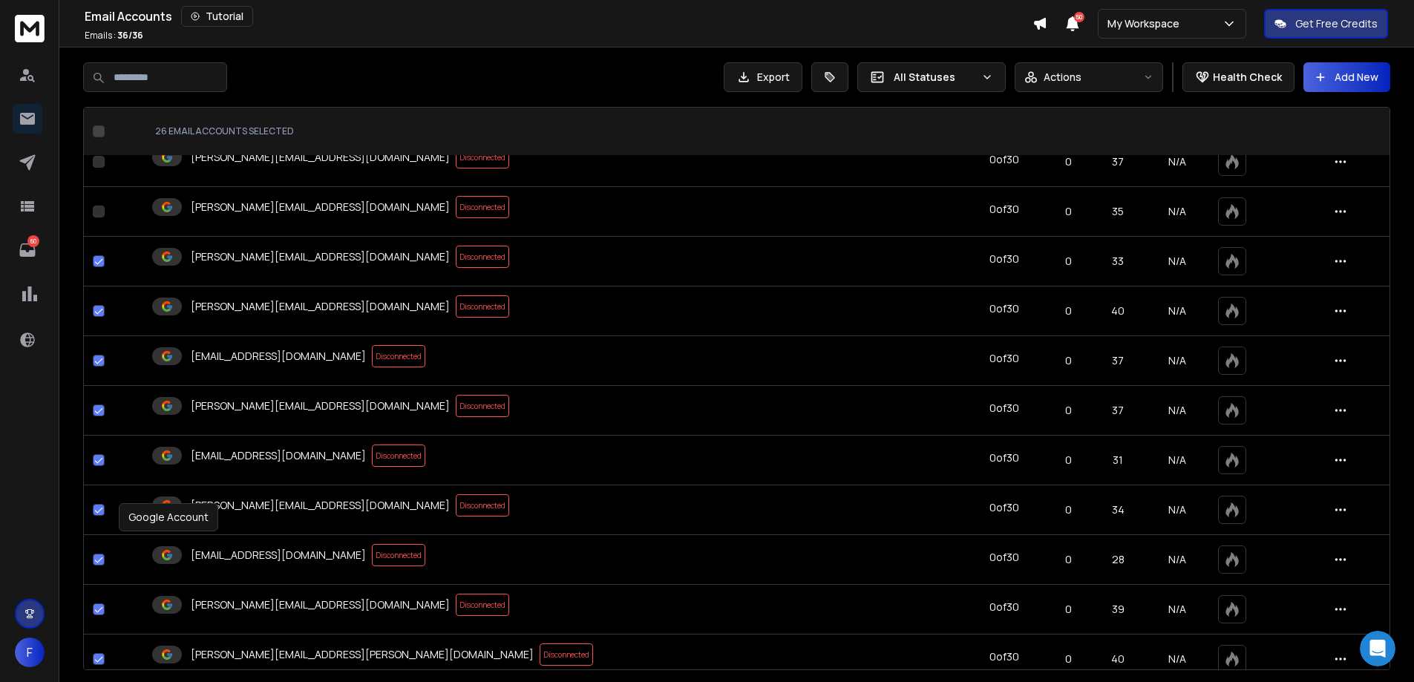
scroll to position [321, 0]
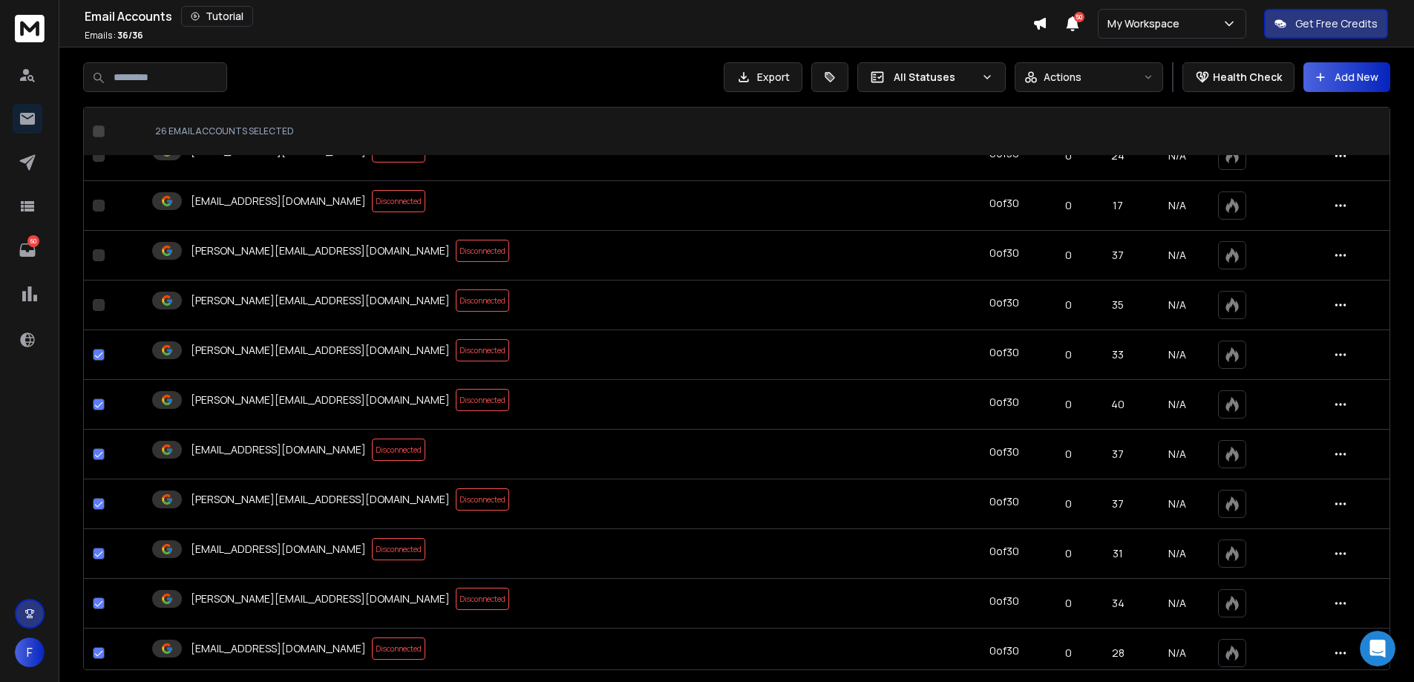
click at [96, 304] on button "button" at bounding box center [99, 305] width 12 height 12
click at [96, 256] on button "button" at bounding box center [99, 255] width 12 height 12
click at [102, 206] on button "button" at bounding box center [99, 206] width 12 height 12
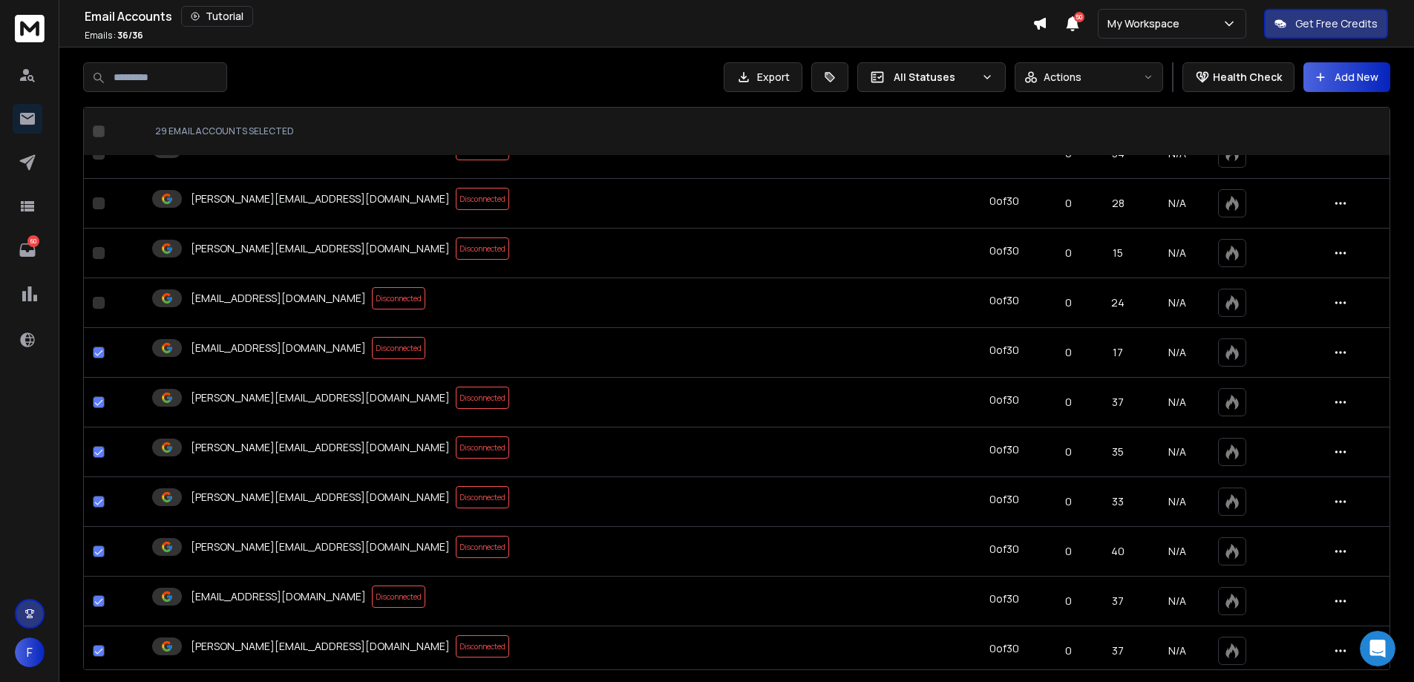
scroll to position [173, 0]
click at [100, 306] on button "button" at bounding box center [99, 304] width 12 height 12
click at [97, 255] on button "button" at bounding box center [99, 255] width 12 height 12
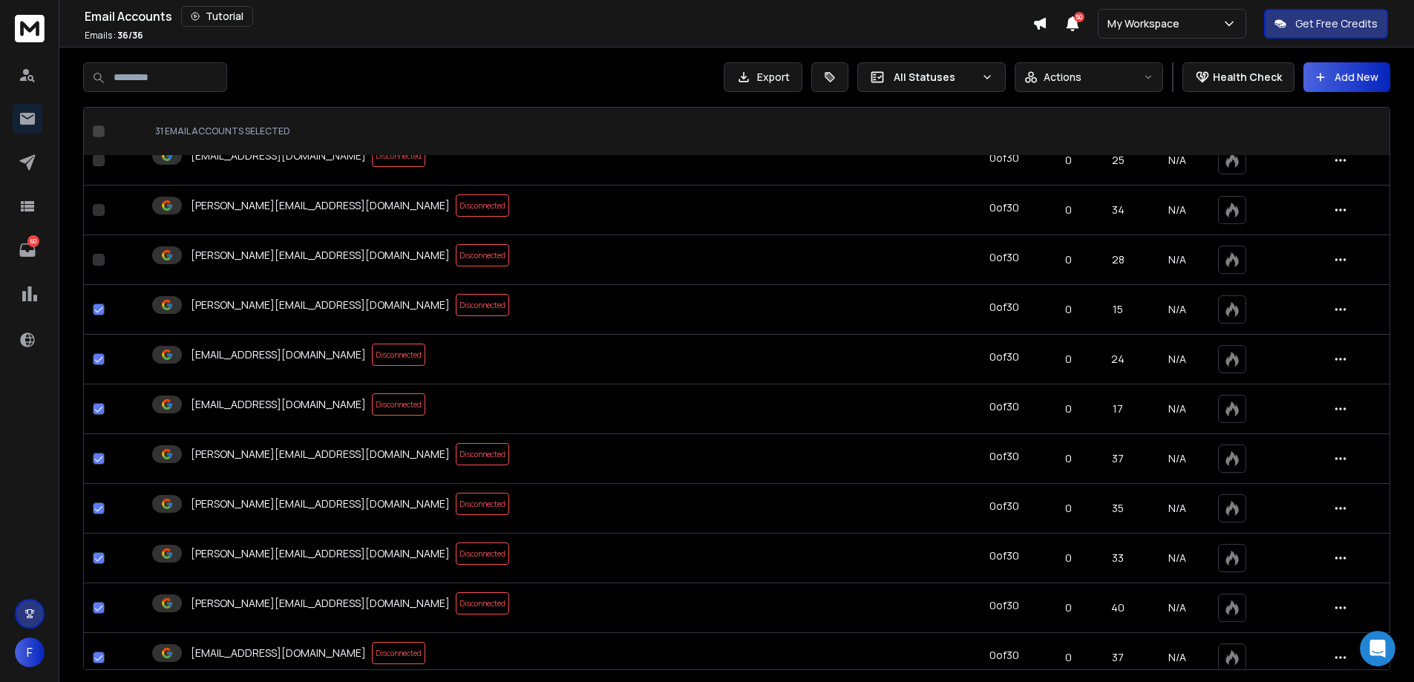
scroll to position [24, 0]
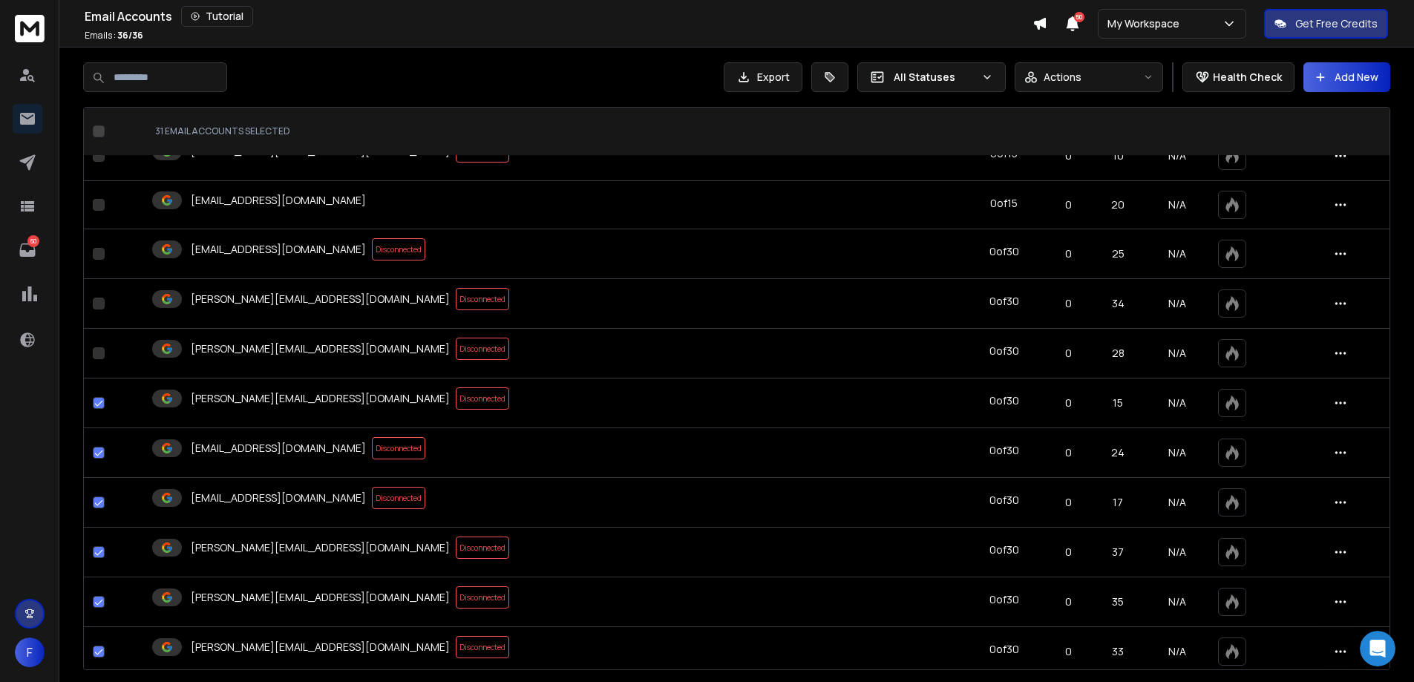
click at [101, 353] on button "button" at bounding box center [99, 353] width 12 height 12
click at [101, 306] on button "button" at bounding box center [99, 304] width 12 height 12
click at [97, 255] on button "button" at bounding box center [99, 254] width 12 height 12
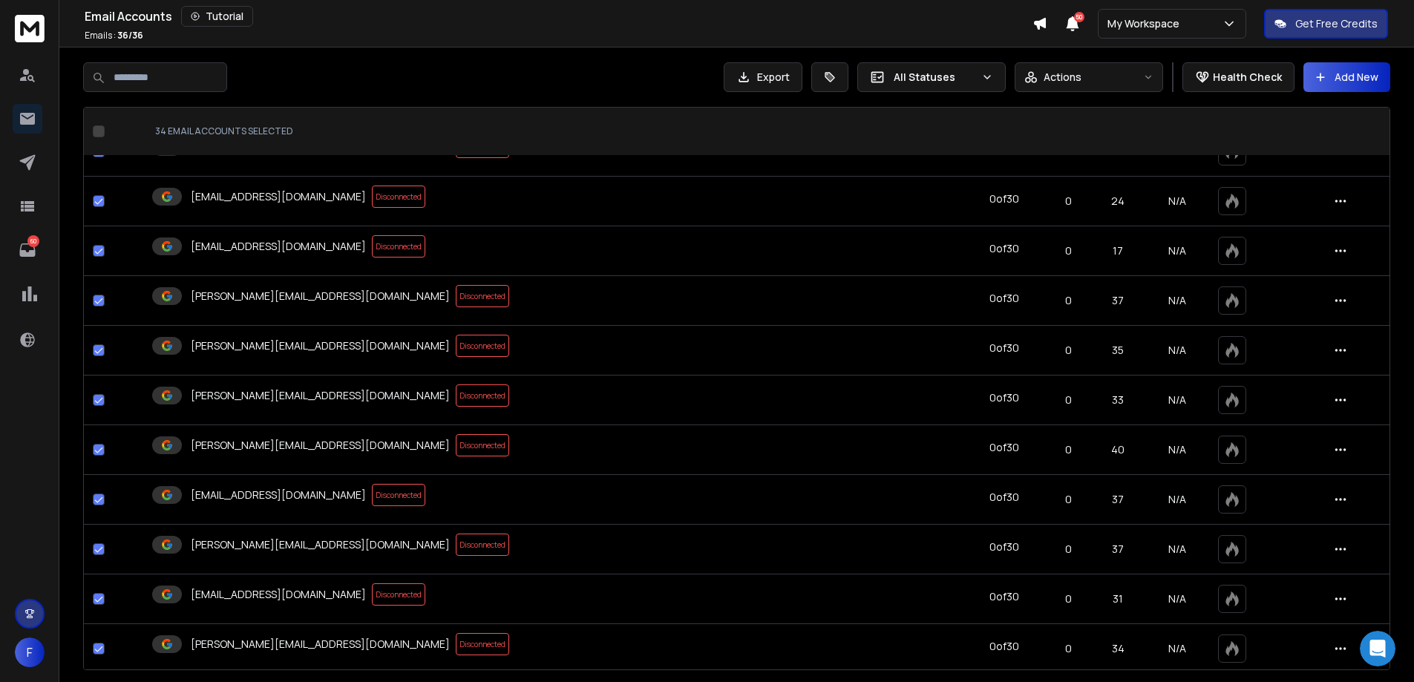
scroll to position [0, 0]
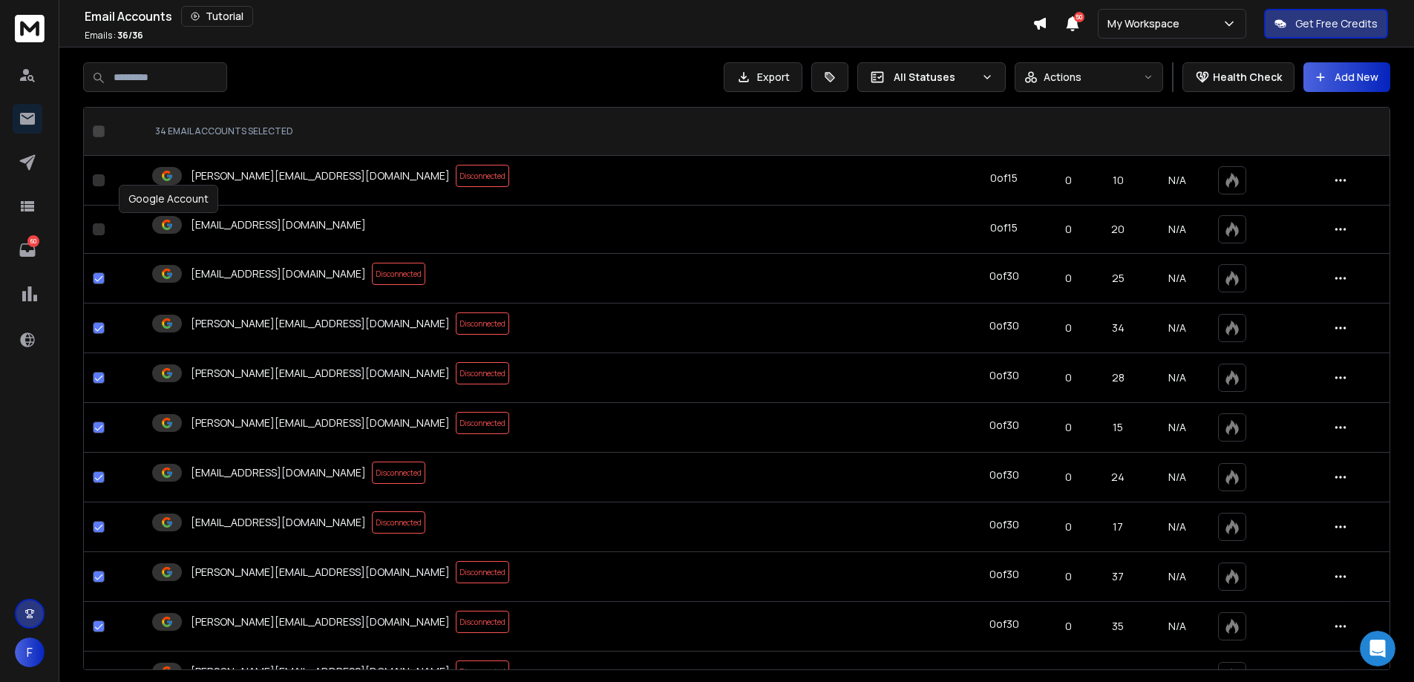
click at [105, 179] on div at bounding box center [118, 180] width 50 height 12
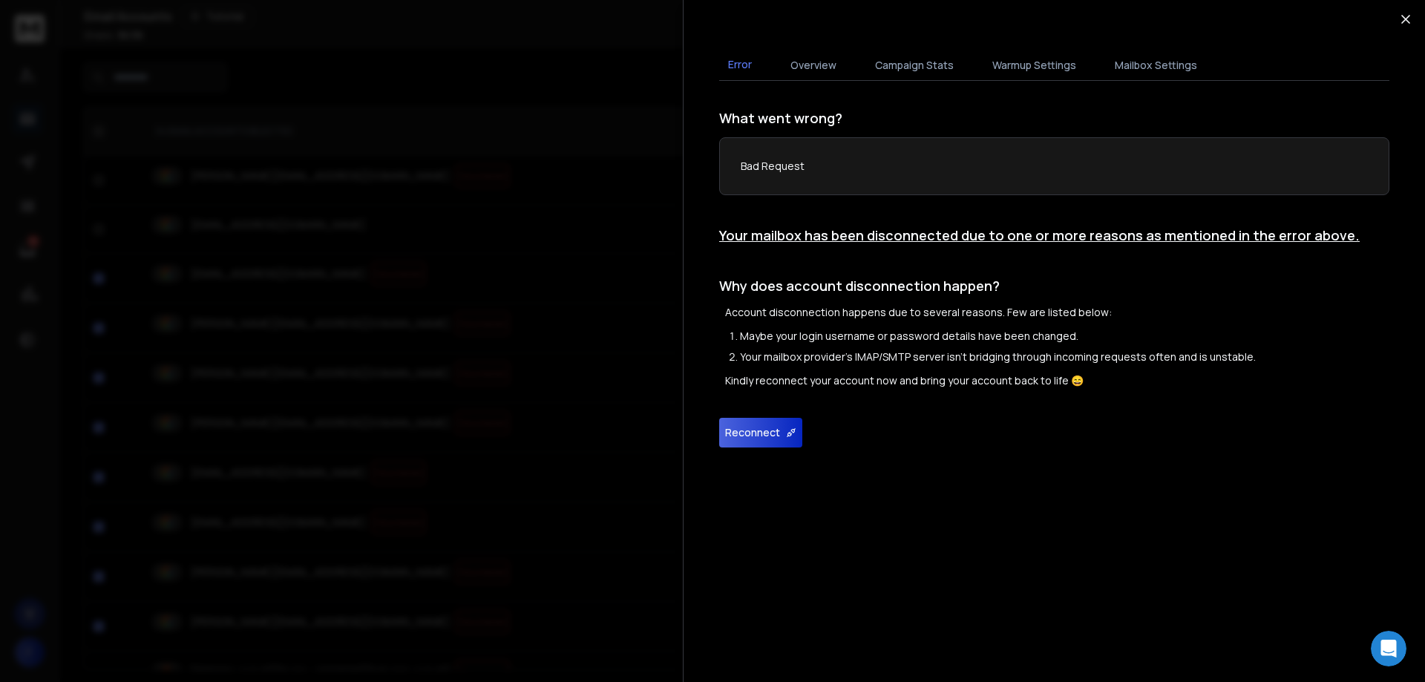
click at [1402, 22] on icon "button" at bounding box center [1405, 19] width 15 height 15
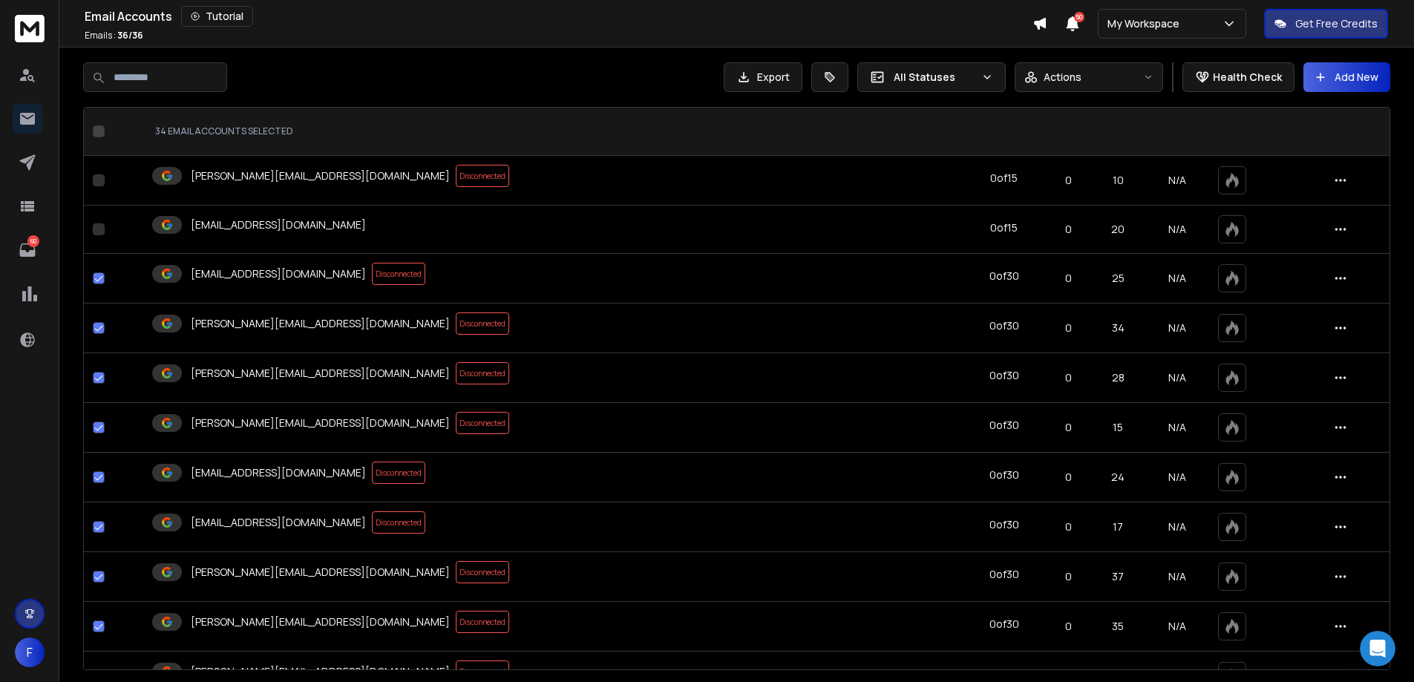
click at [102, 180] on button "button" at bounding box center [99, 180] width 12 height 12
click at [1052, 79] on p "Actions" at bounding box center [1062, 77] width 38 height 15
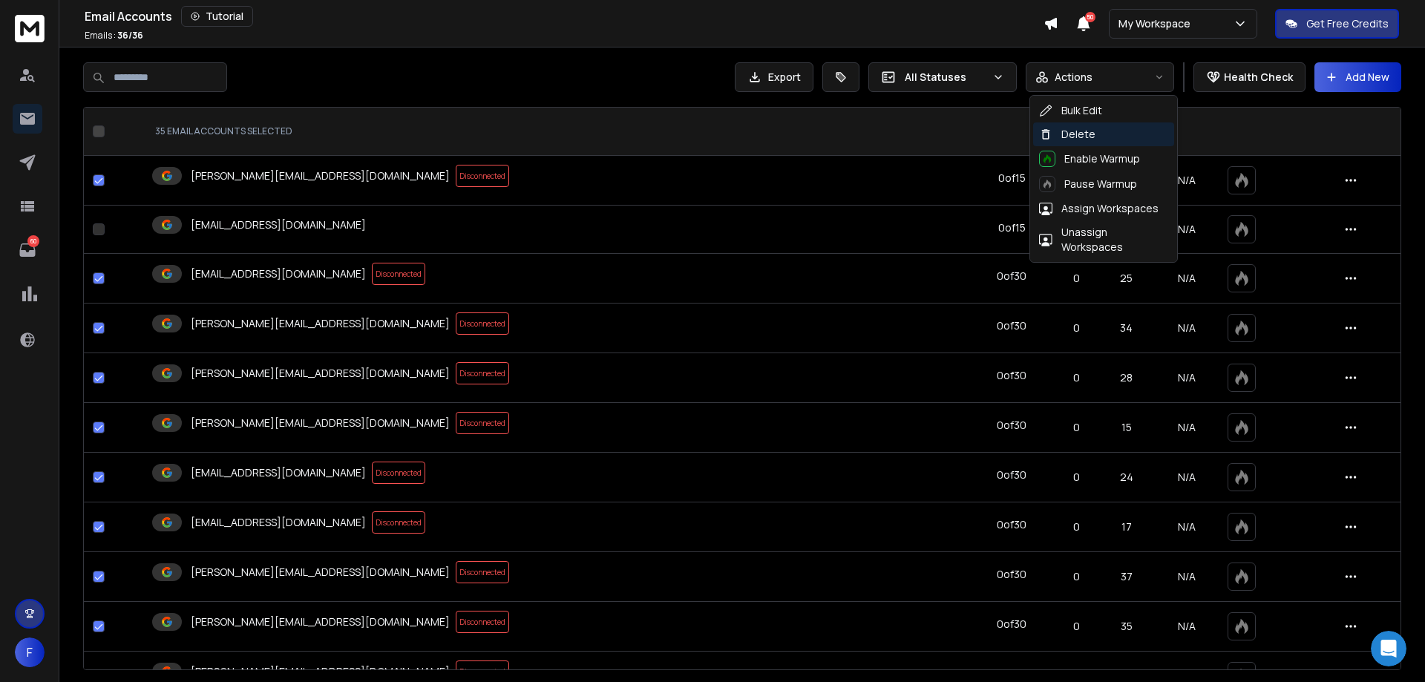
click at [1086, 133] on div "Delete" at bounding box center [1067, 134] width 56 height 15
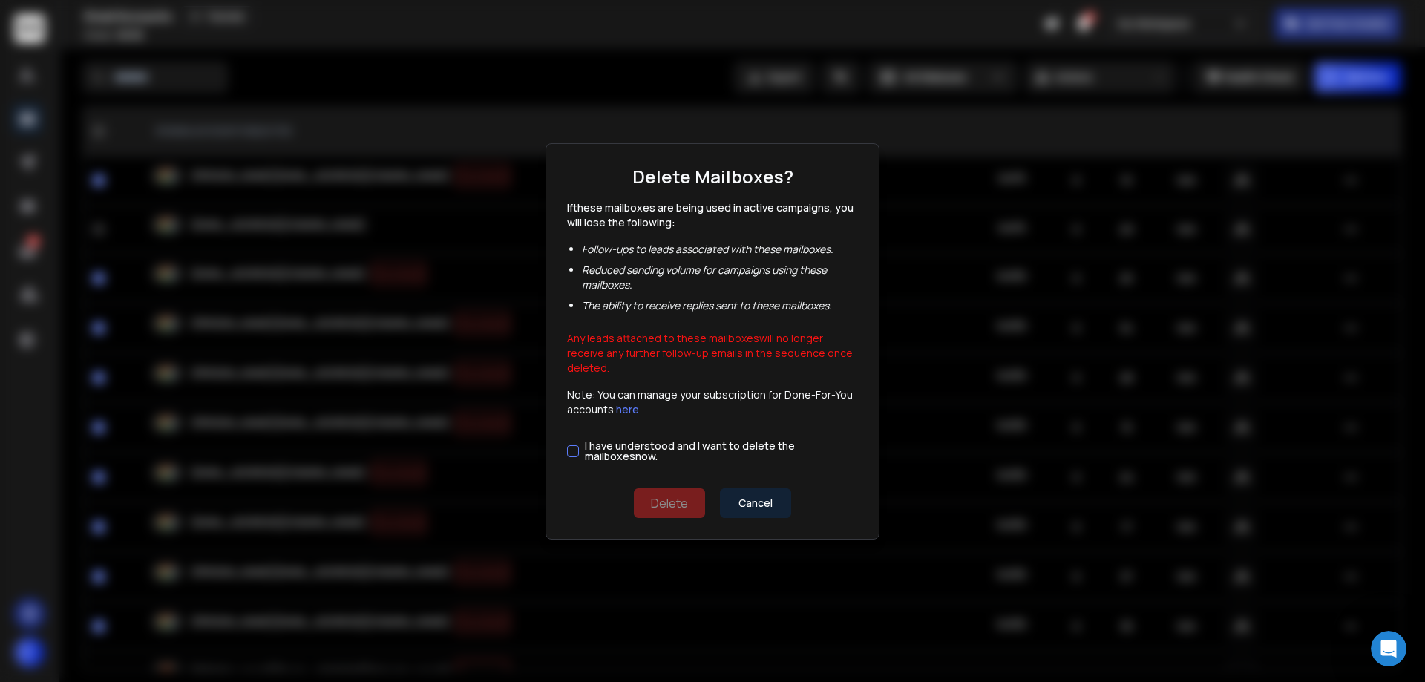
click at [624, 444] on label "I have understood and I want to delete the mailbox es now." at bounding box center [721, 451] width 273 height 21
click at [579, 445] on button "I have understood and I want to delete the mailbox es now." at bounding box center [573, 451] width 12 height 12
click at [660, 490] on button "Delete" at bounding box center [669, 503] width 71 height 30
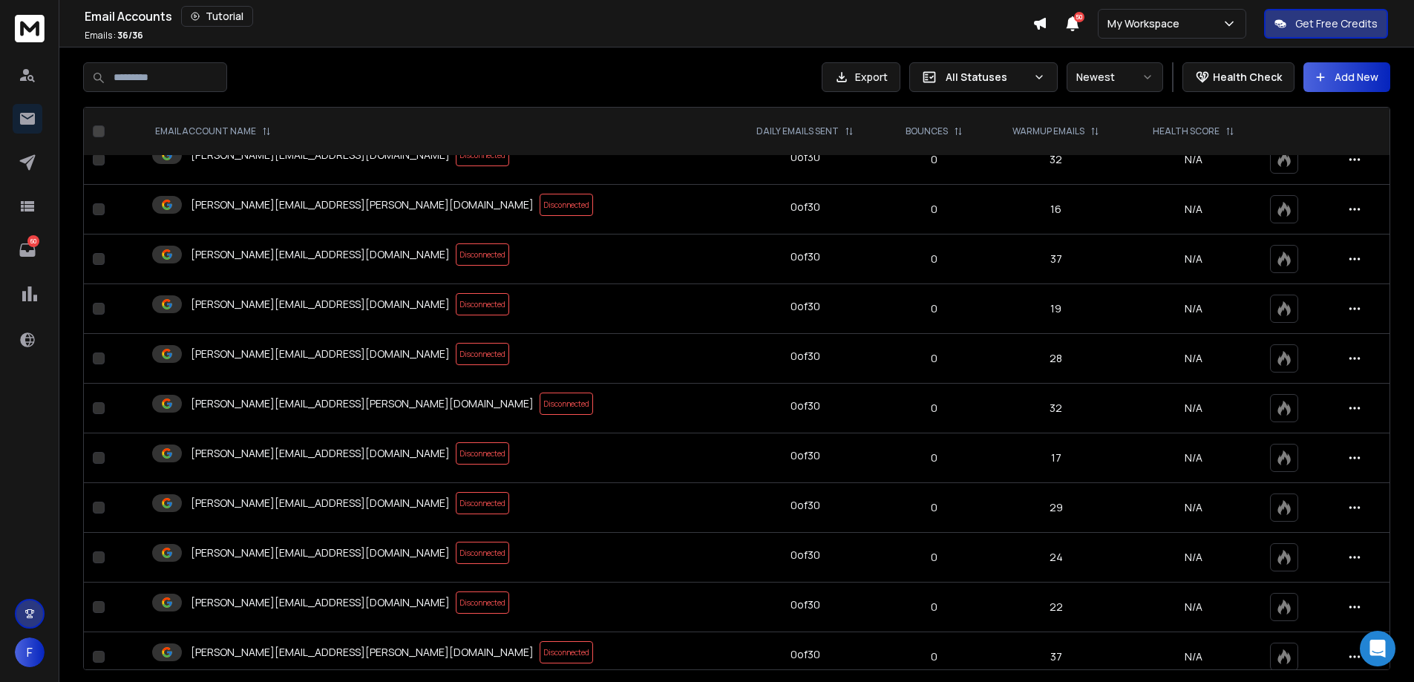
scroll to position [1286, 0]
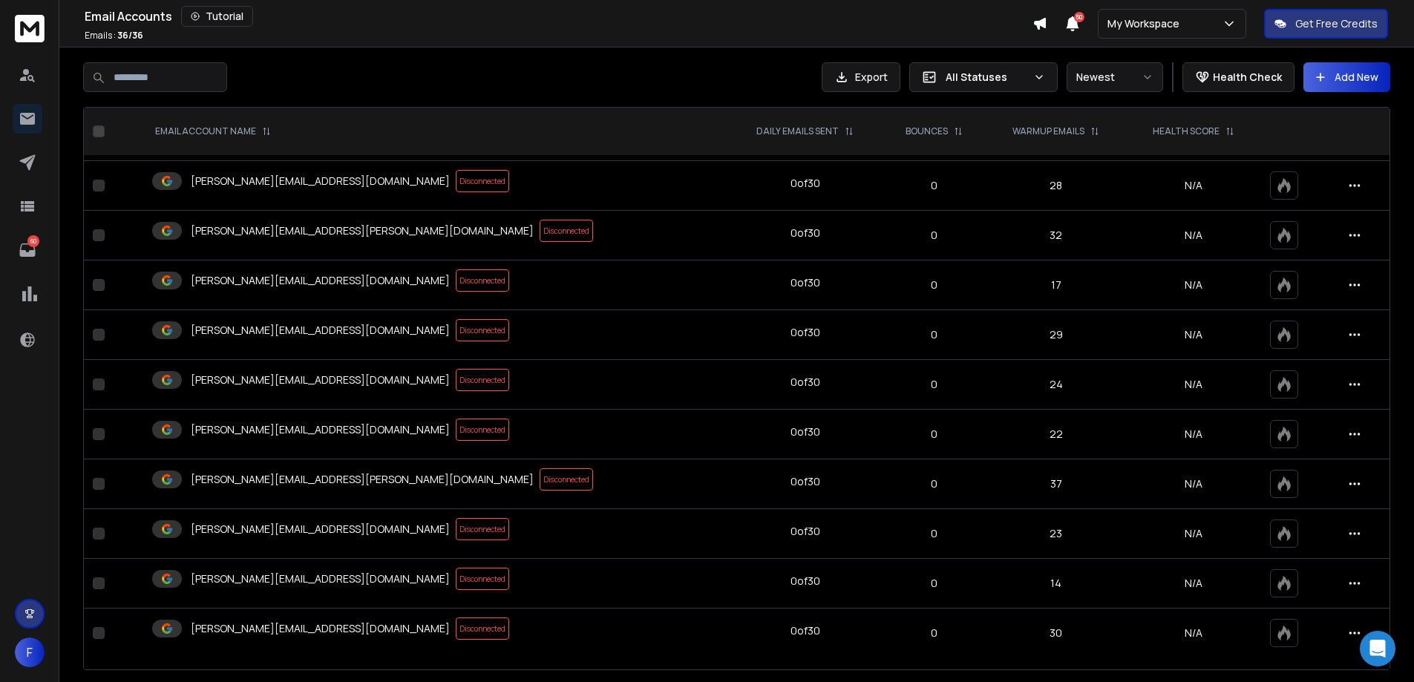
click at [103, 630] on button "button" at bounding box center [99, 633] width 12 height 12
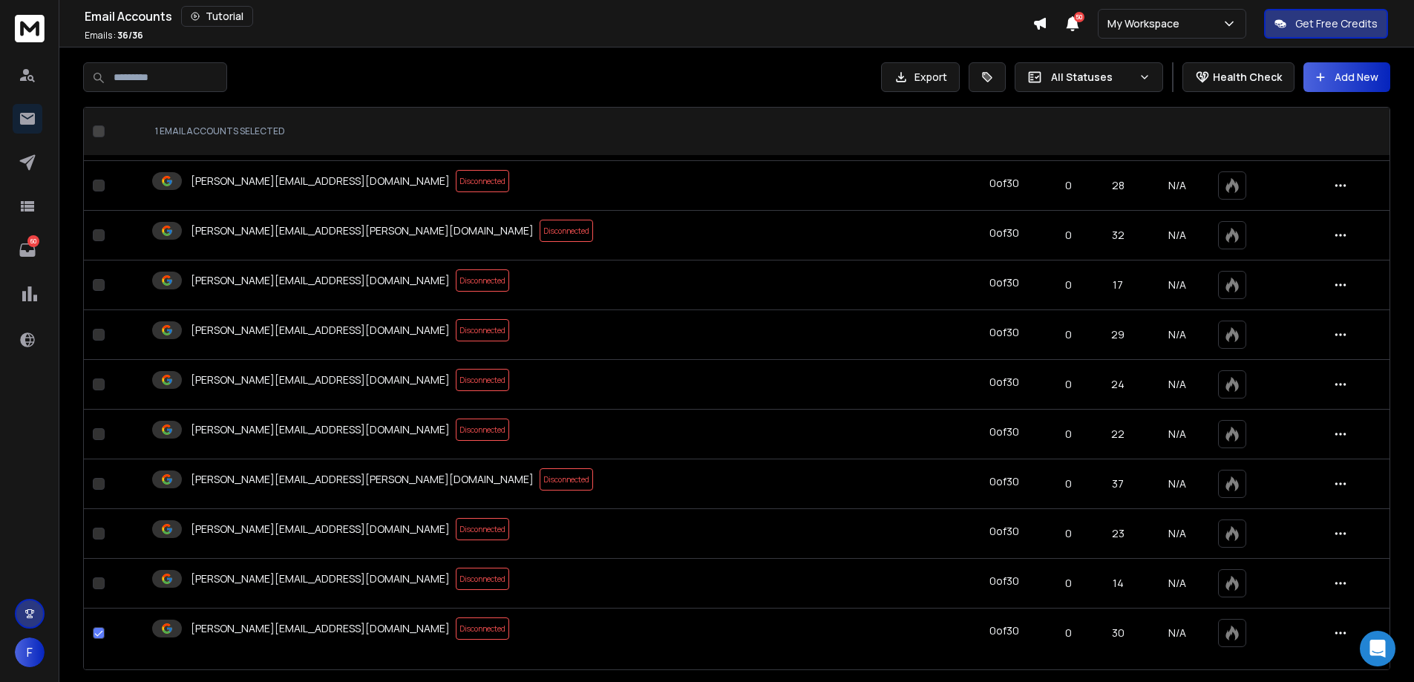
click at [1334, 632] on icon at bounding box center [1340, 632] width 13 height 13
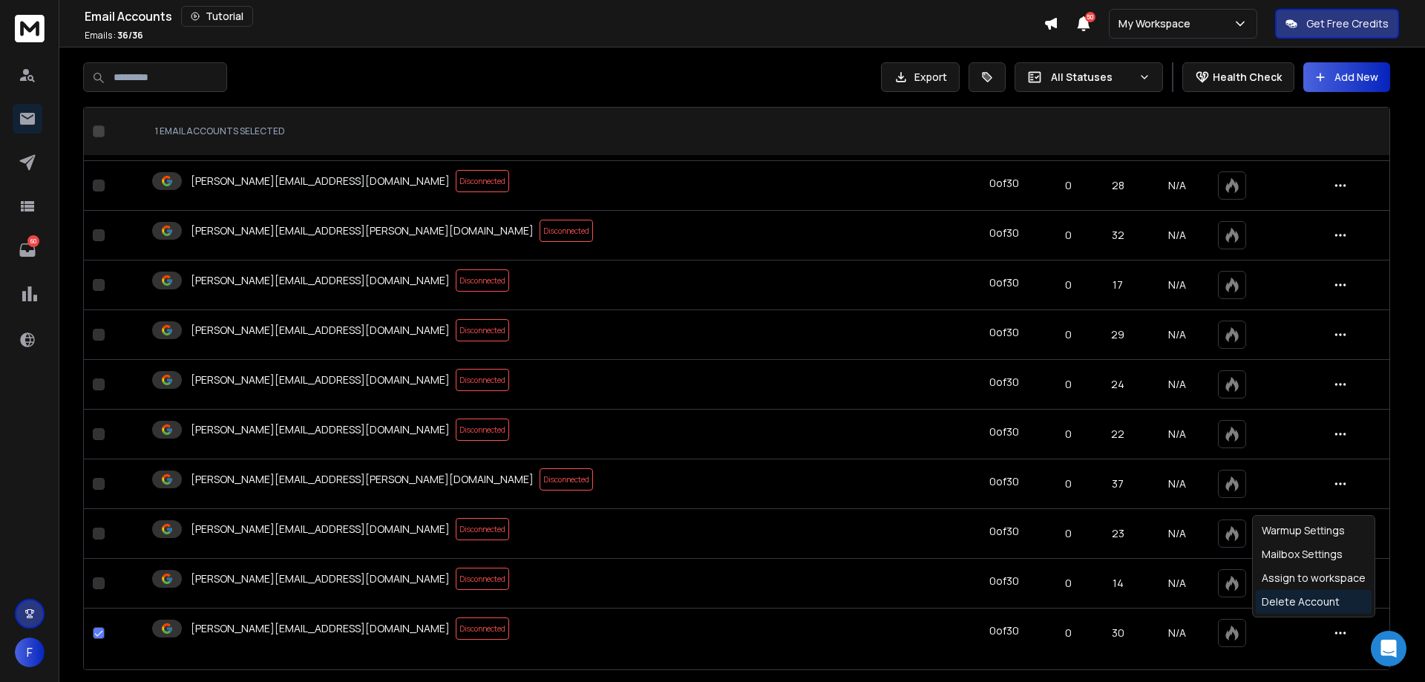
click at [1317, 604] on div "Delete Account" at bounding box center [1314, 602] width 116 height 24
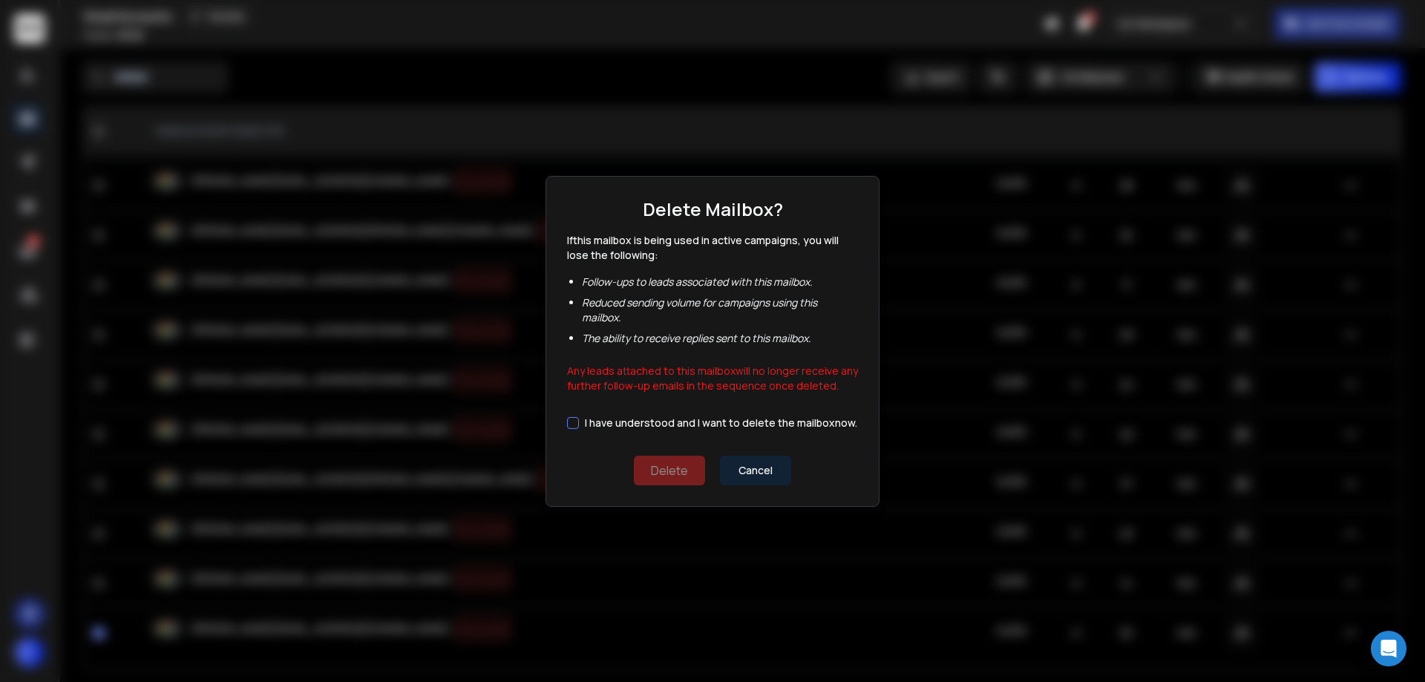
click at [621, 425] on label "I have understood and I want to delete the mailbox now." at bounding box center [721, 423] width 272 height 10
click at [579, 425] on button "I have understood and I want to delete the mailbox now." at bounding box center [573, 423] width 12 height 12
click at [674, 473] on button "Delete" at bounding box center [669, 471] width 71 height 30
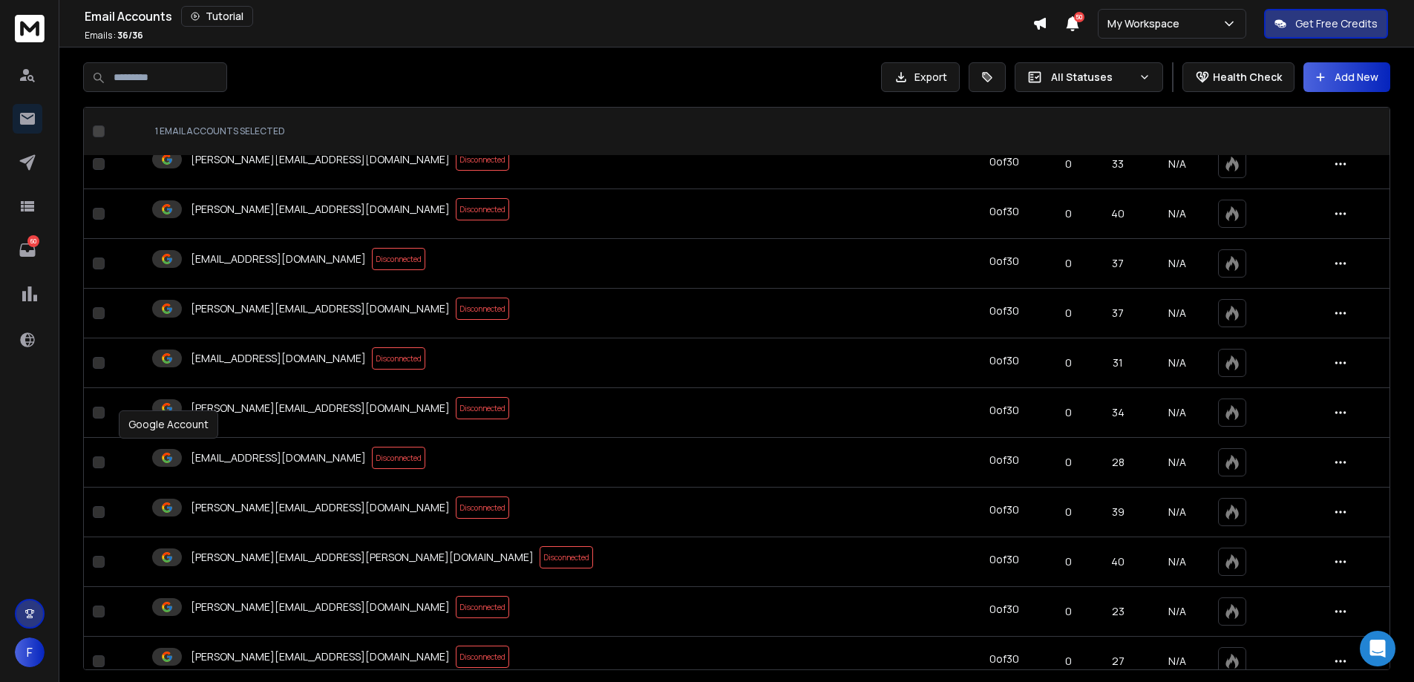
scroll to position [470, 0]
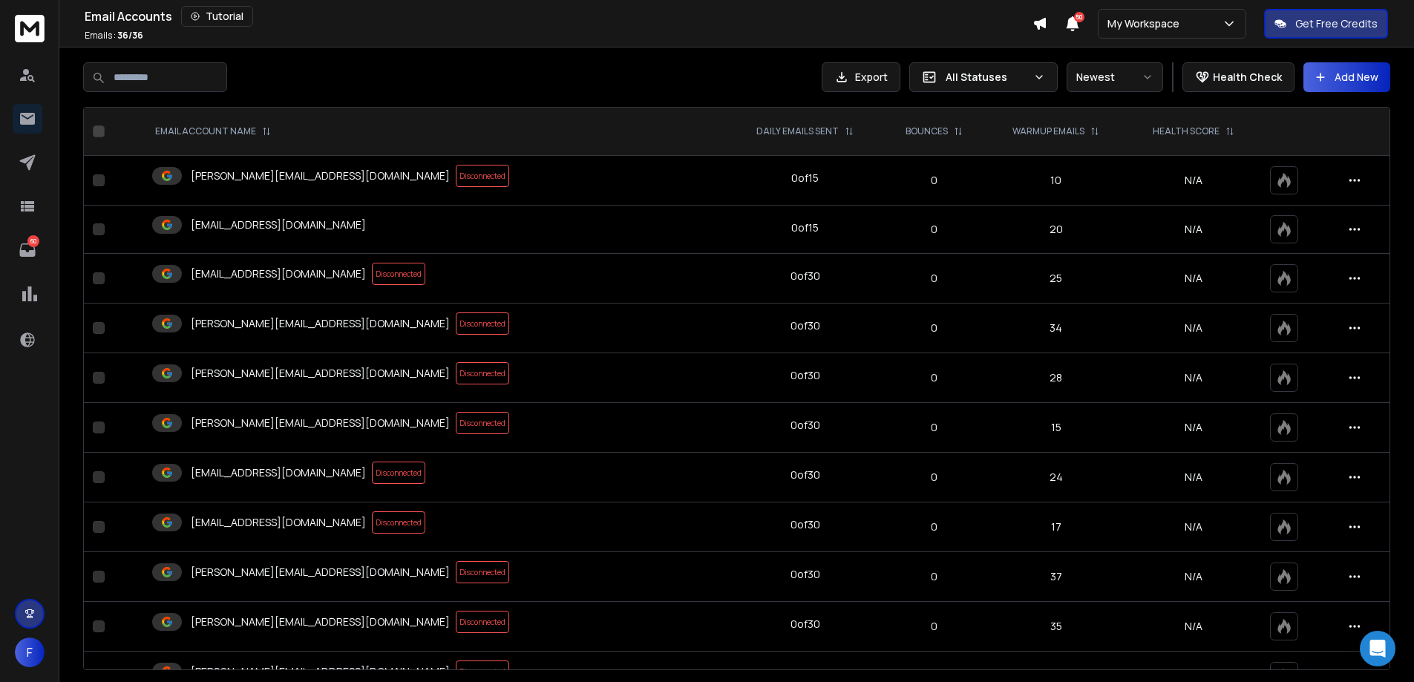
click at [102, 531] on button "button" at bounding box center [99, 527] width 12 height 12
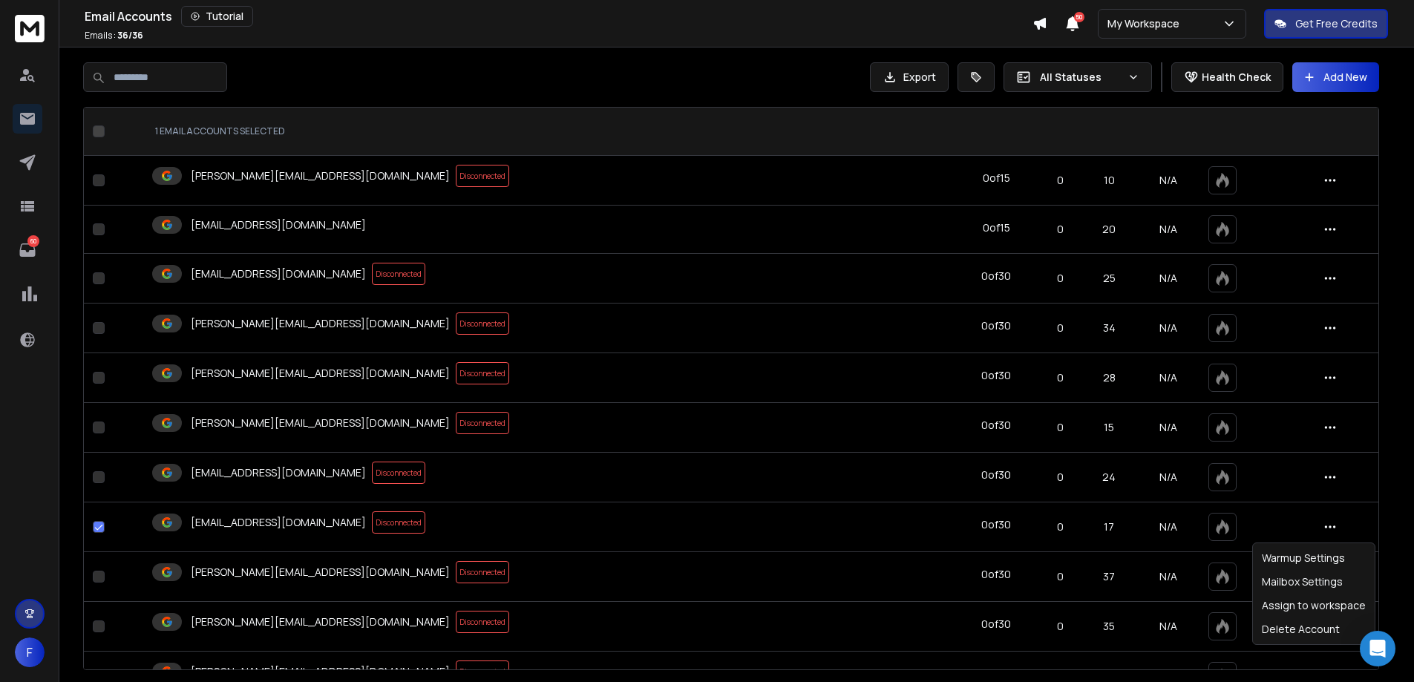
click at [1323, 530] on icon at bounding box center [1329, 526] width 13 height 13
click at [1331, 626] on div "Delete Account" at bounding box center [1314, 629] width 116 height 24
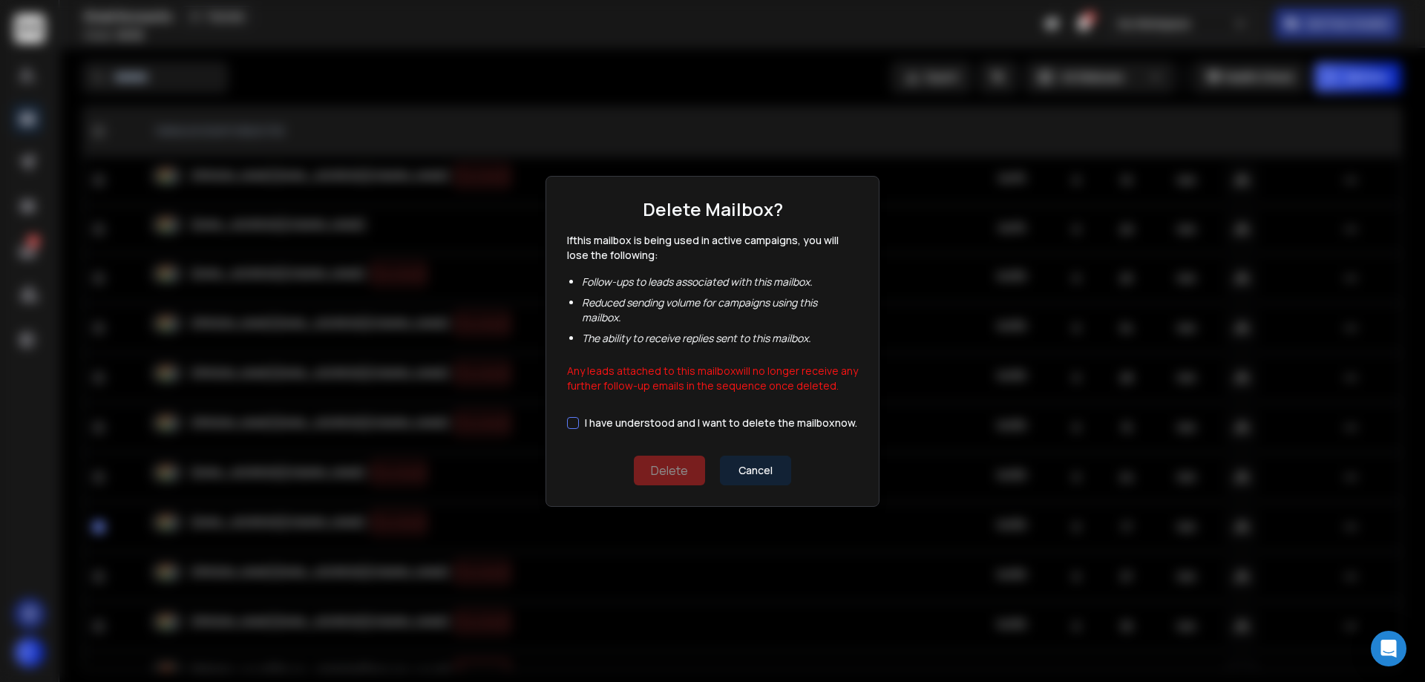
click at [583, 423] on div "I have understood and I want to delete the mailbox now." at bounding box center [712, 417] width 291 height 24
click at [616, 419] on label "I have understood and I want to delete the mailbox now." at bounding box center [721, 423] width 272 height 10
click at [579, 419] on button "I have understood and I want to delete the mailbox now." at bounding box center [573, 423] width 12 height 12
click at [666, 465] on button "Delete" at bounding box center [669, 471] width 71 height 30
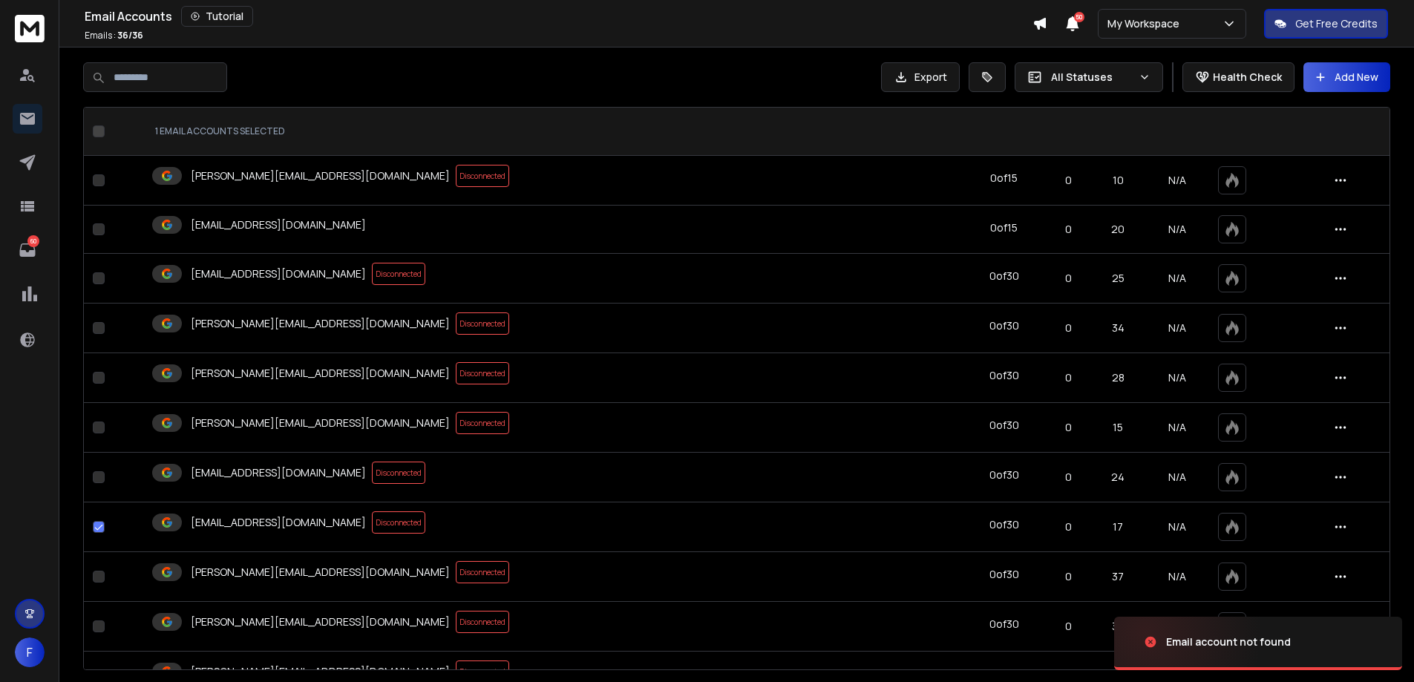
click at [1370, 545] on td at bounding box center [1340, 527] width 98 height 50
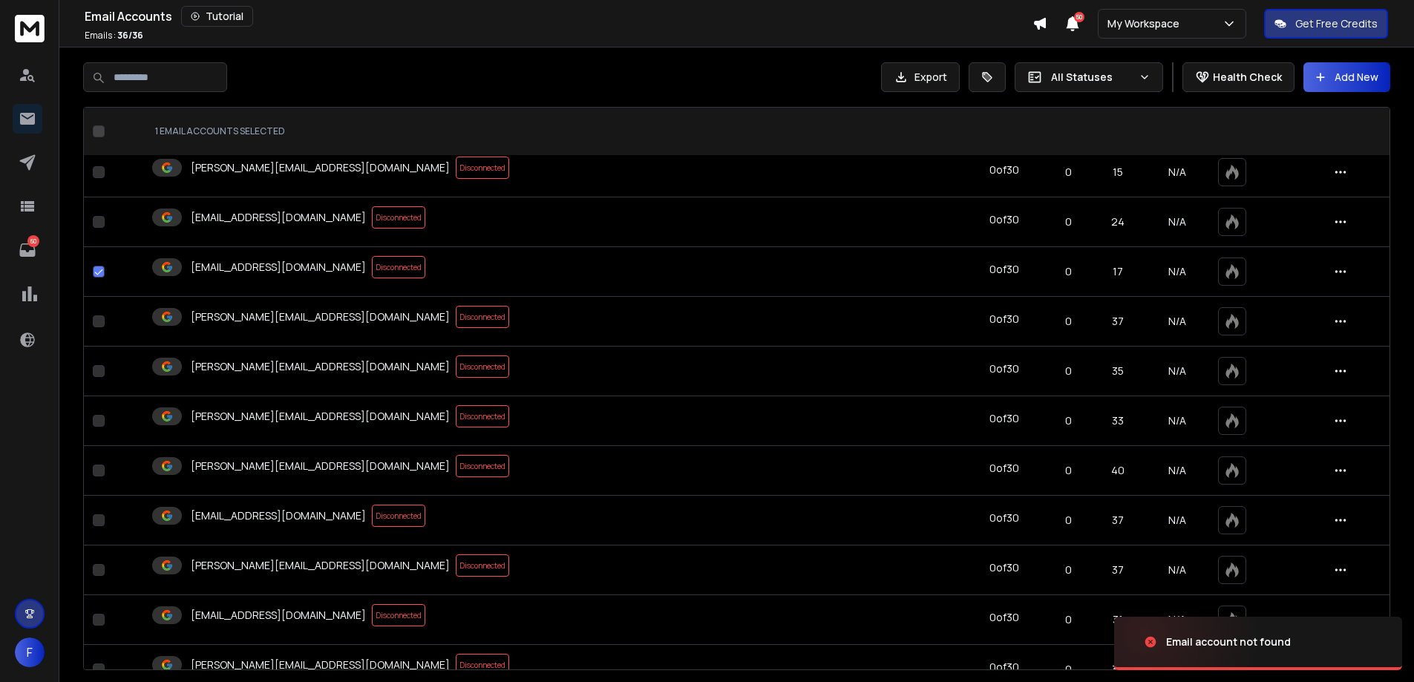
scroll to position [297, 0]
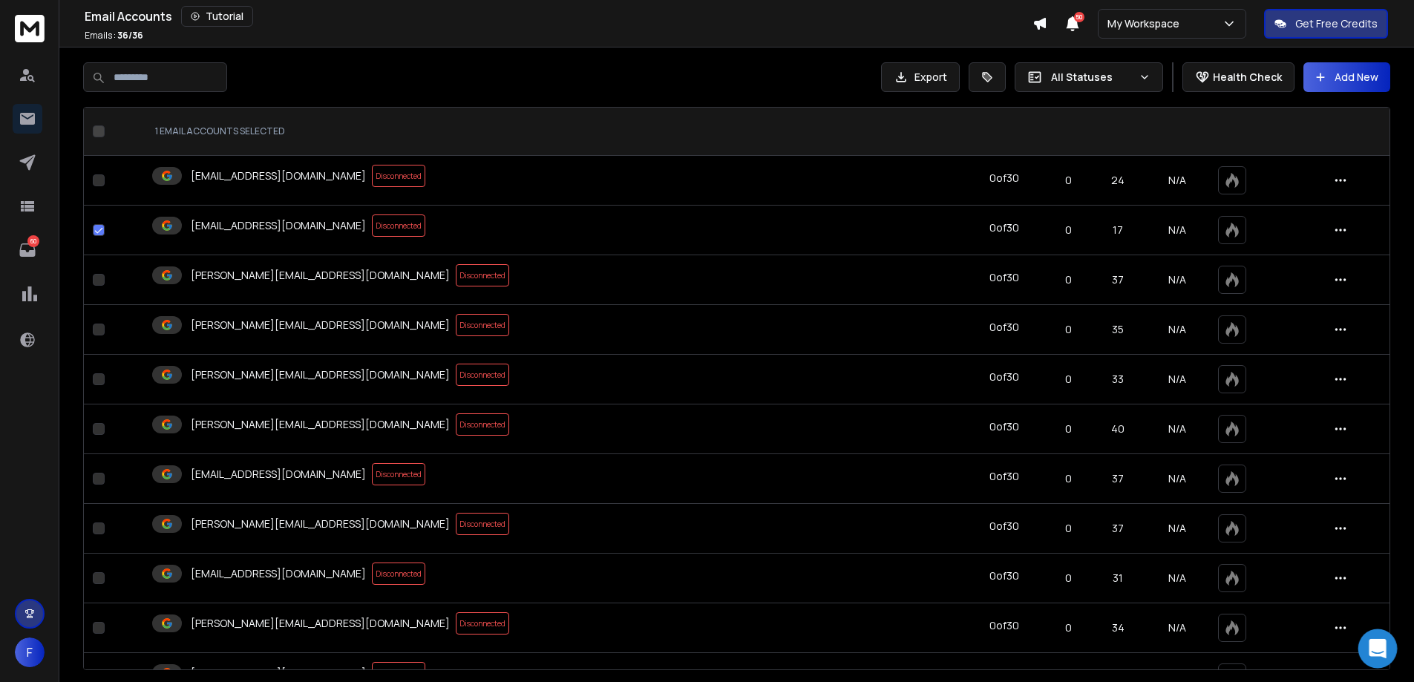
click at [1368, 637] on div "Open Intercom Messenger" at bounding box center [1377, 648] width 39 height 39
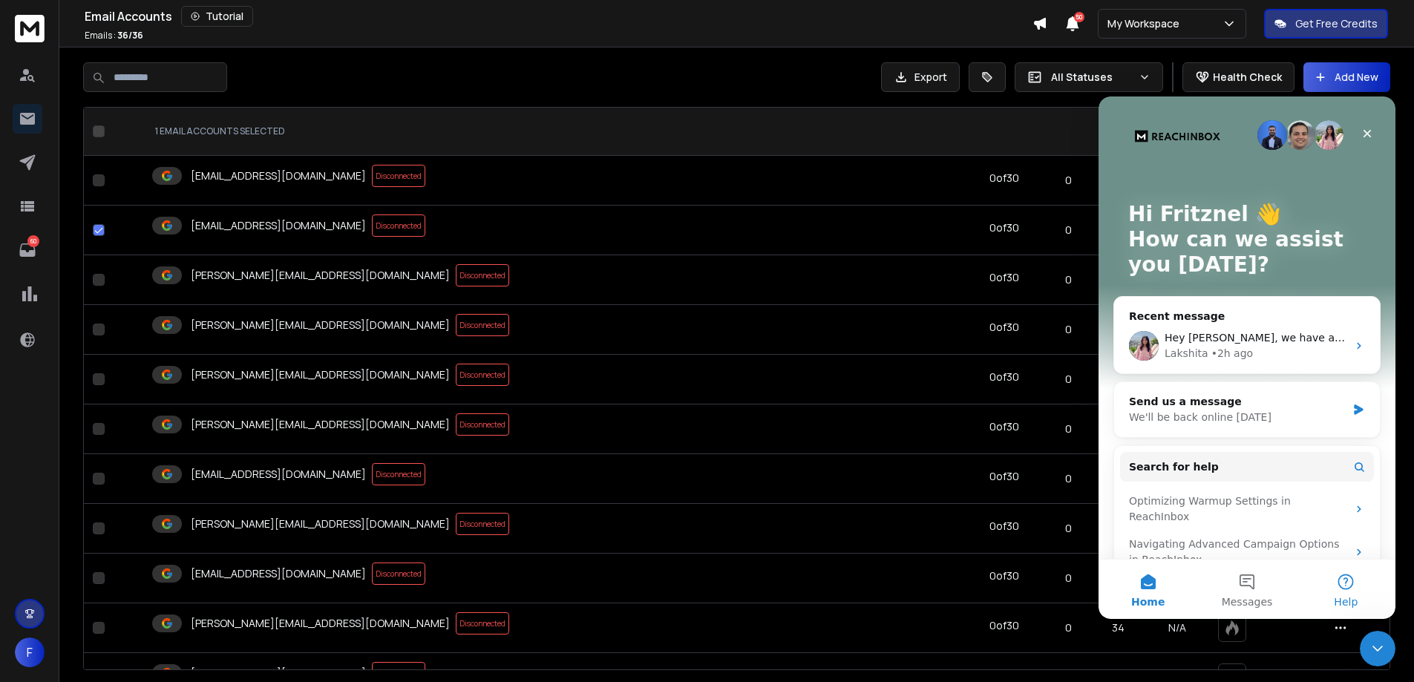
scroll to position [0, 0]
click at [1263, 355] on div "Lakshita • 2h ago" at bounding box center [1255, 354] width 183 height 16
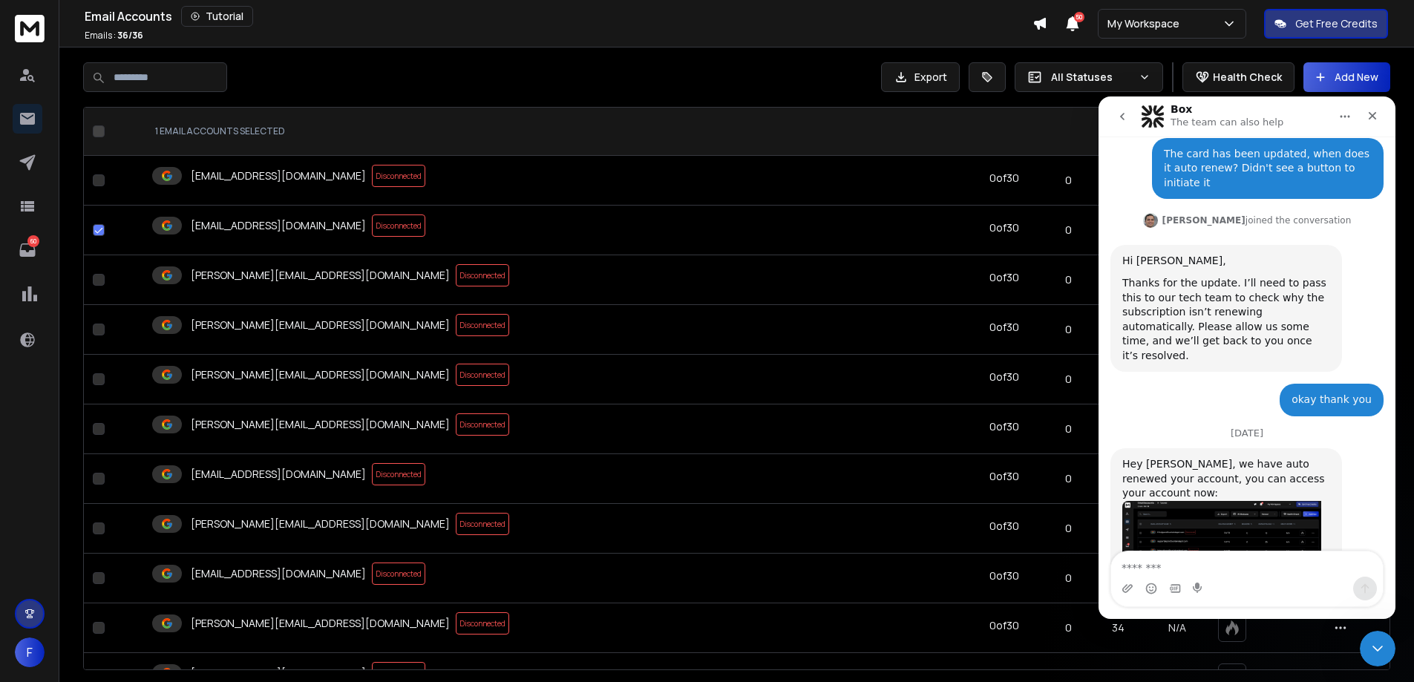
scroll to position [765, 0]
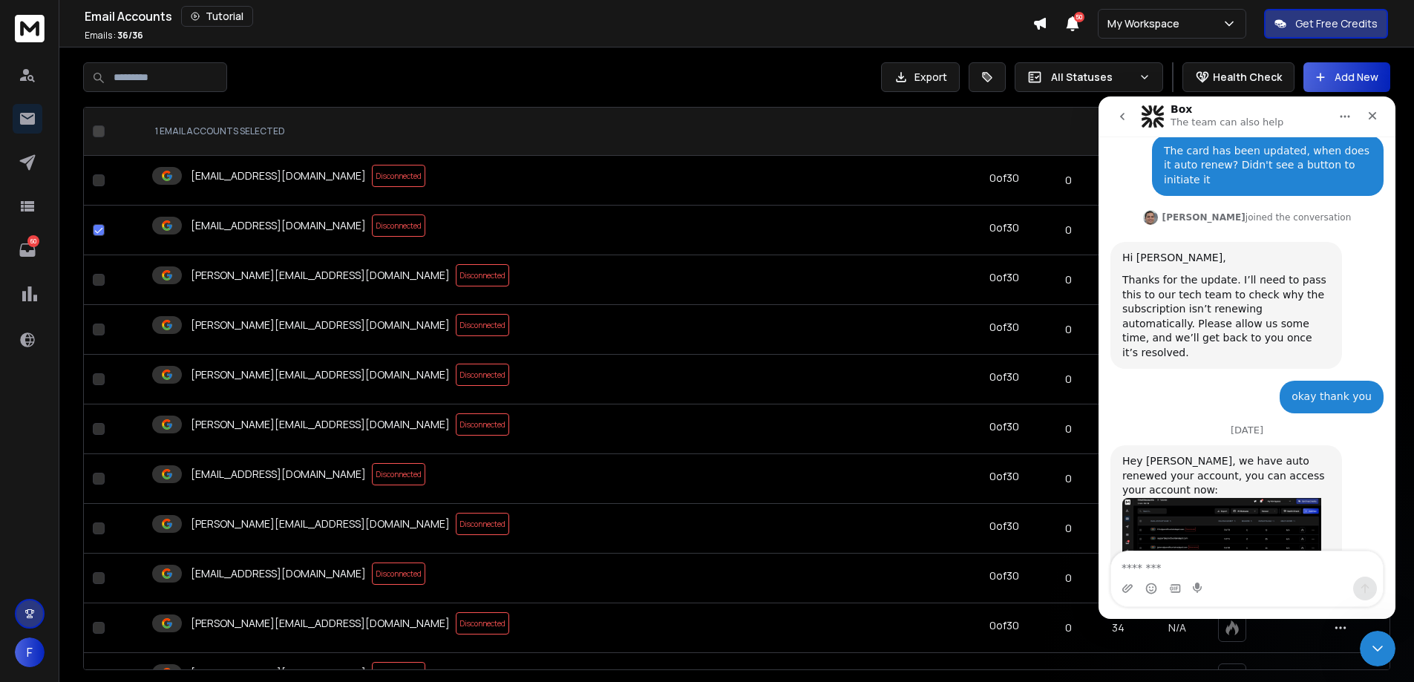
click at [1204, 566] on textarea "Message…" at bounding box center [1247, 563] width 272 height 25
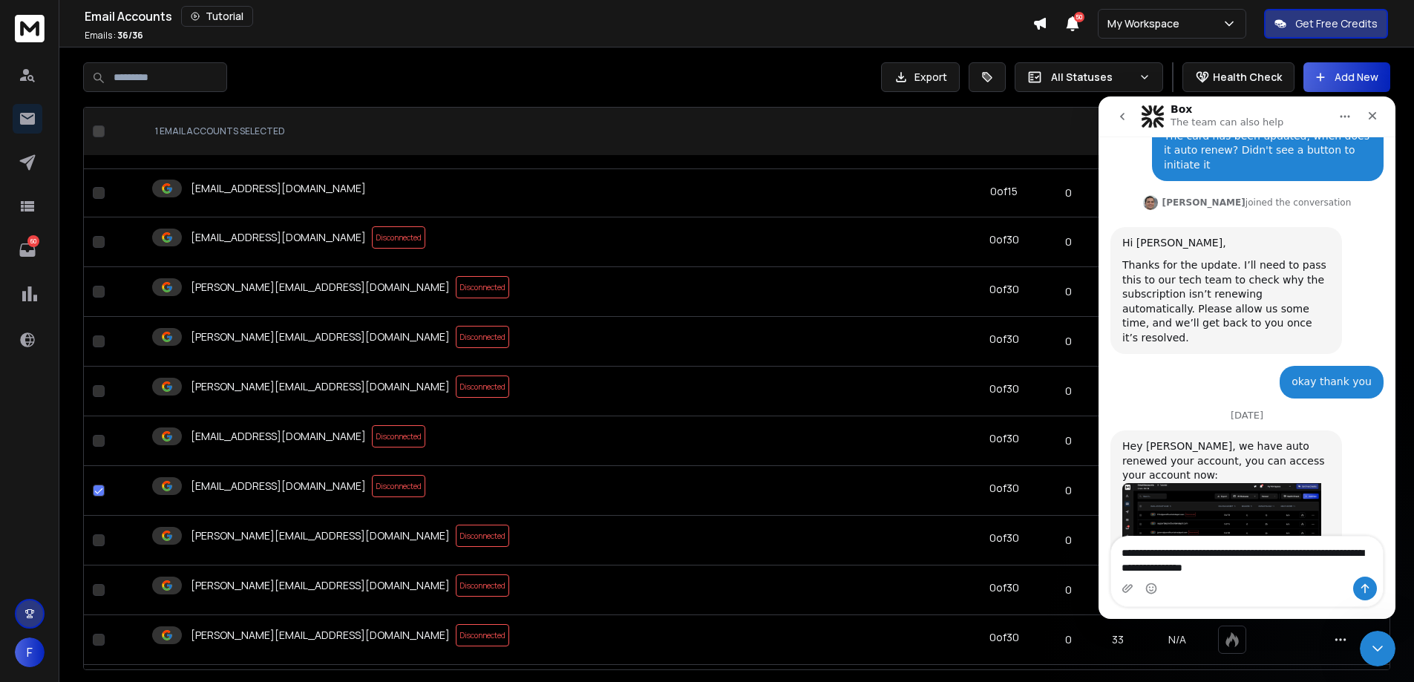
scroll to position [0, 0]
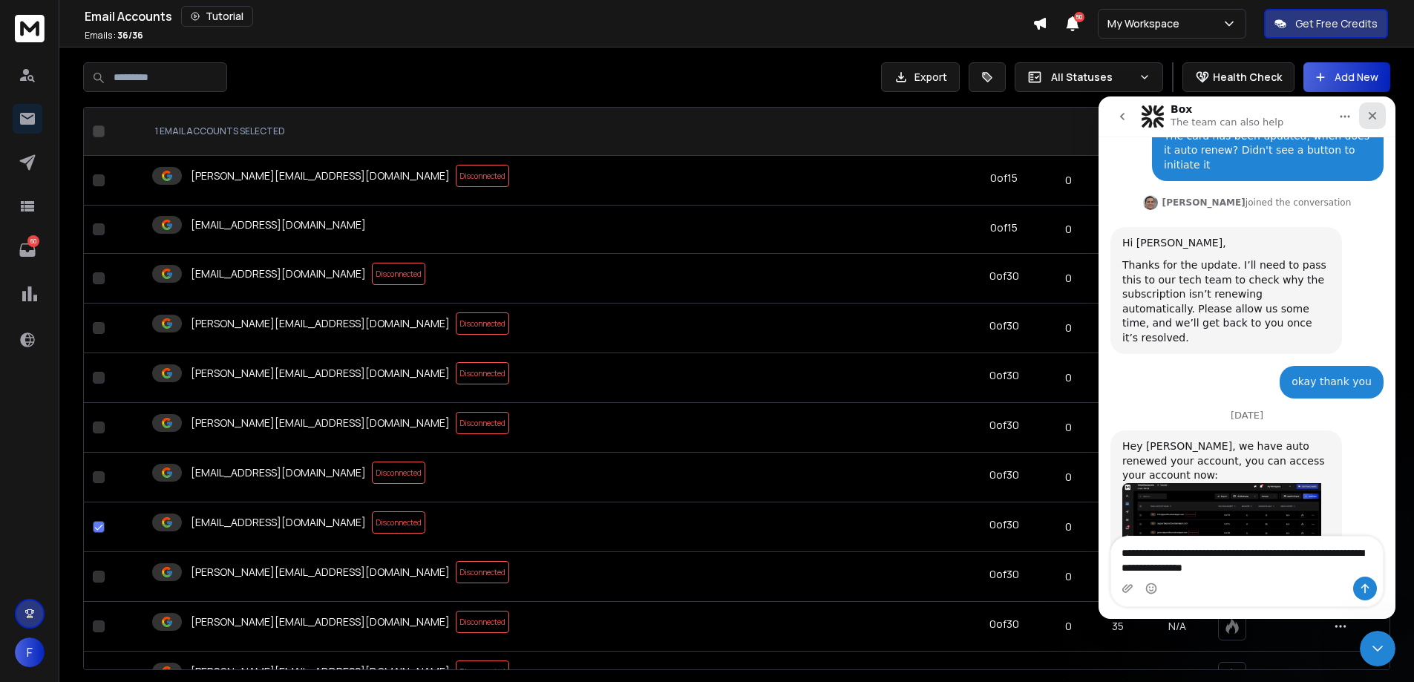
type textarea "**********"
click at [1365, 117] on div "Close" at bounding box center [1372, 115] width 27 height 27
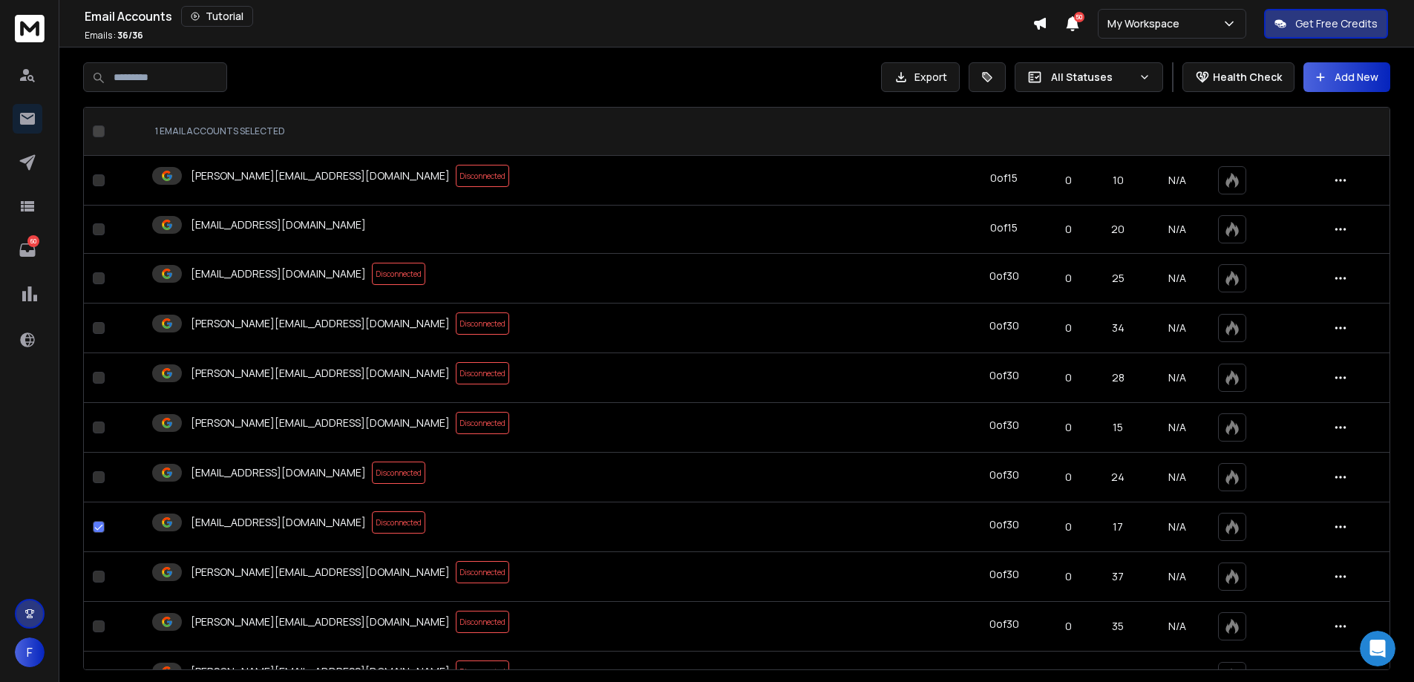
scroll to position [780, 0]
click at [1334, 230] on icon at bounding box center [1340, 229] width 13 height 13
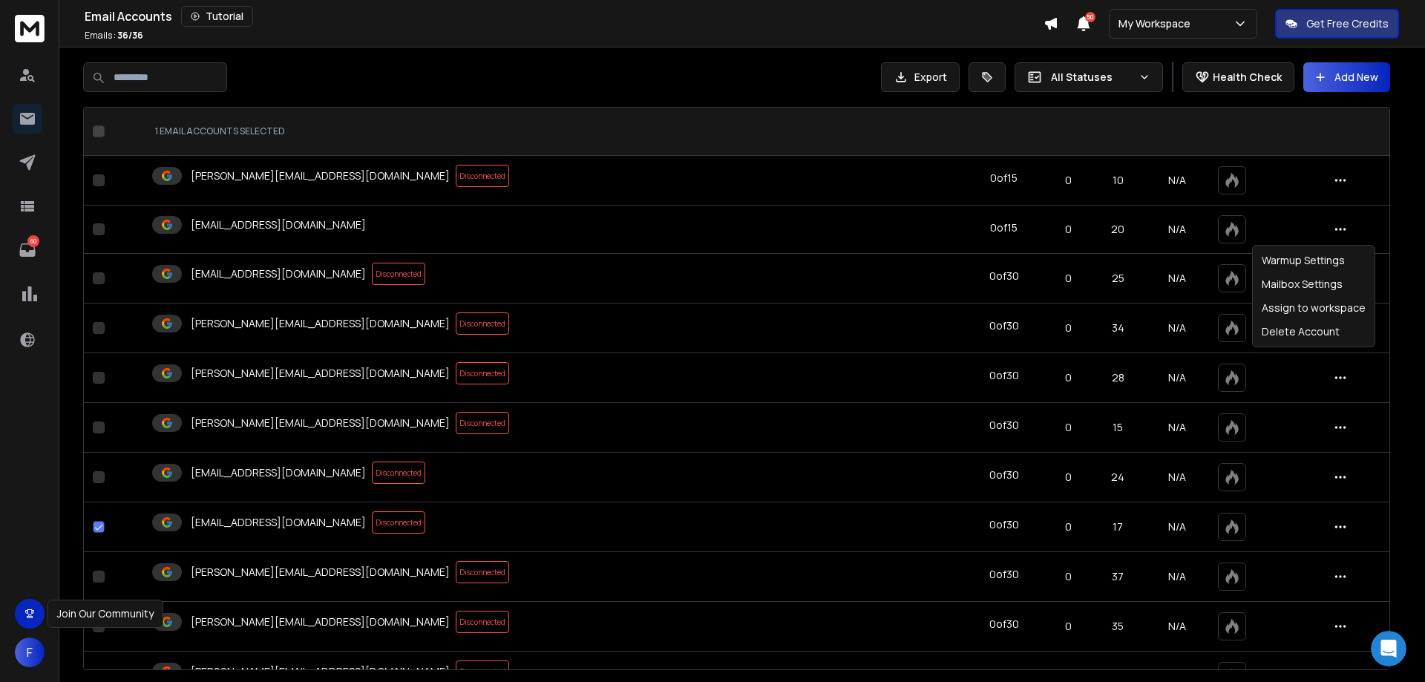
click at [21, 614] on link at bounding box center [30, 614] width 30 height 30
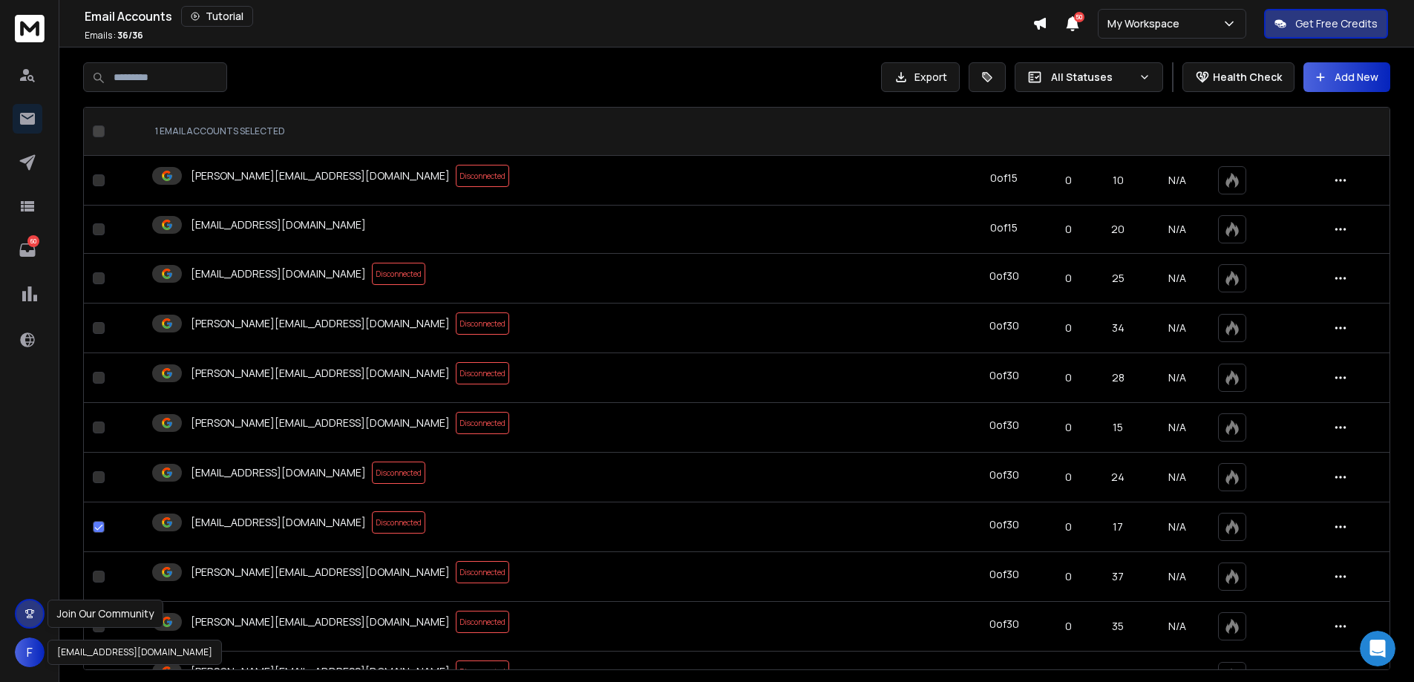
click at [24, 642] on span "F" at bounding box center [30, 652] width 30 height 30
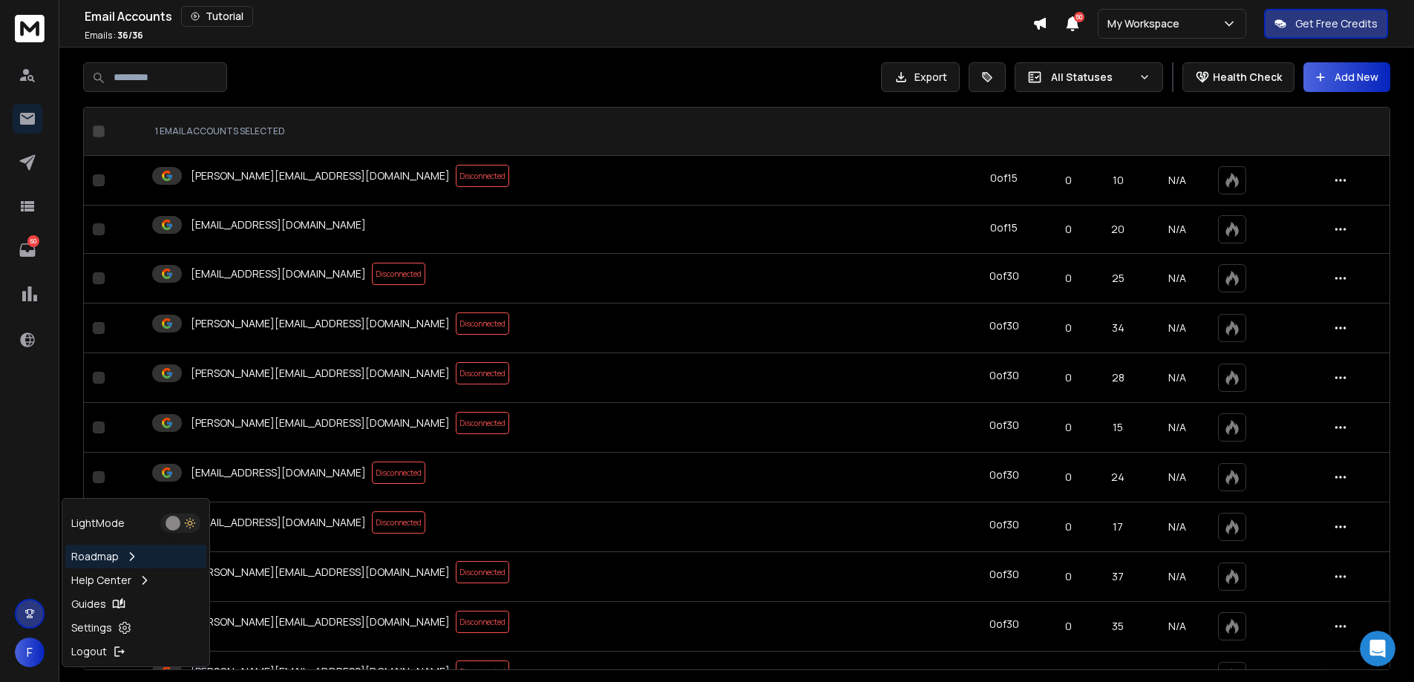
click at [40, 658] on span "F" at bounding box center [30, 652] width 30 height 30
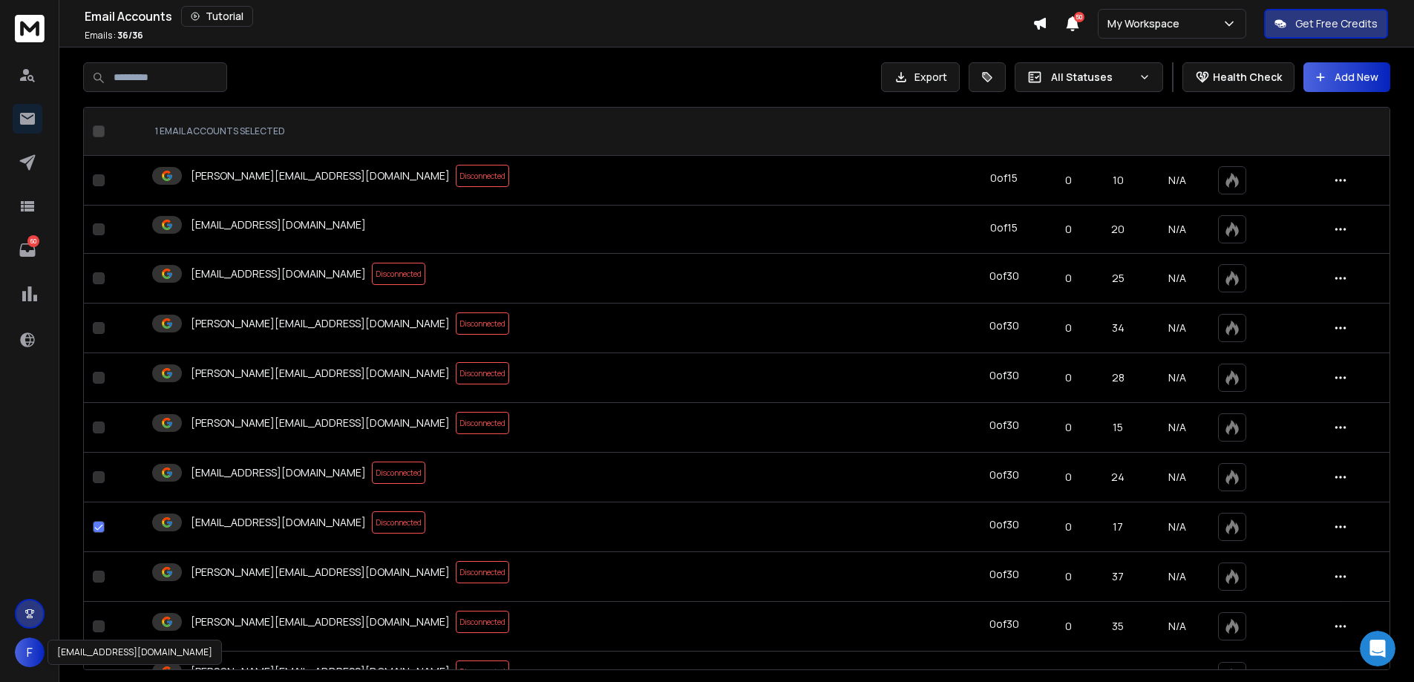
click at [71, 652] on div "scottsdalelocalspotlight@gmail.com" at bounding box center [134, 652] width 174 height 25
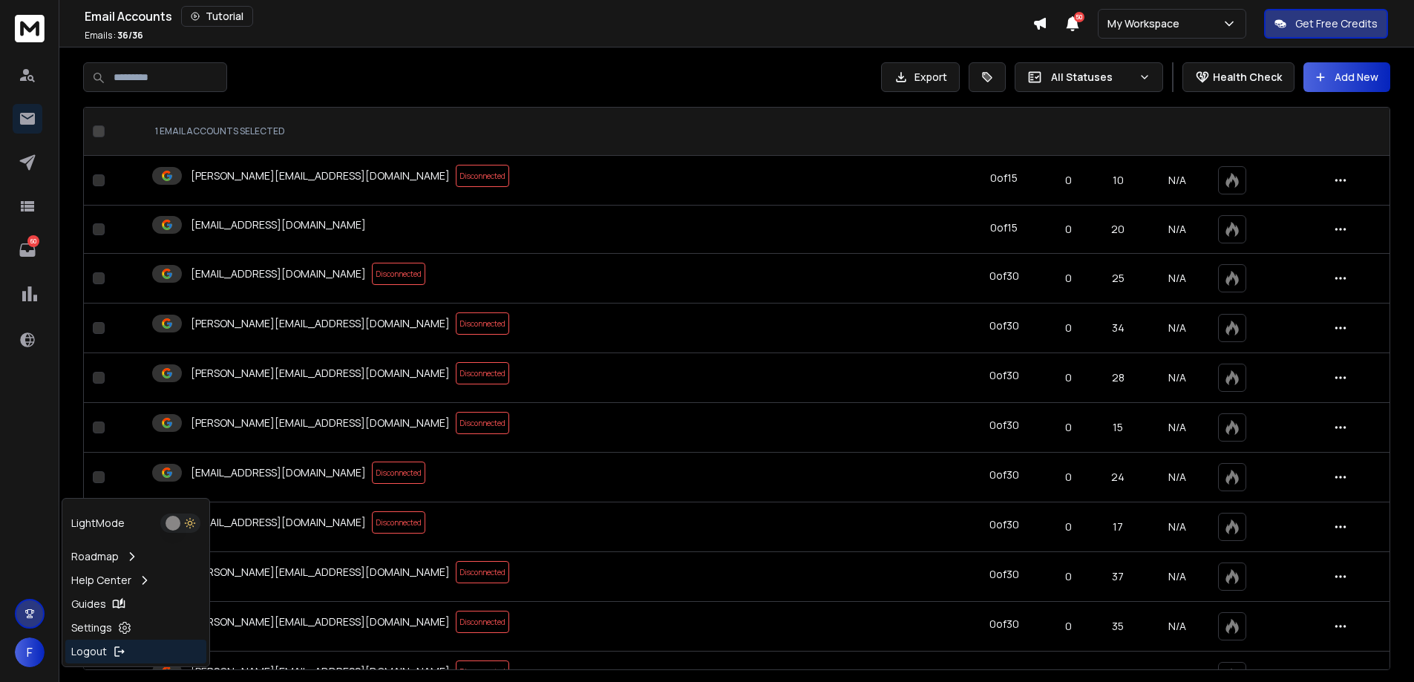
click at [71, 652] on div "Logout" at bounding box center [135, 652] width 141 height 24
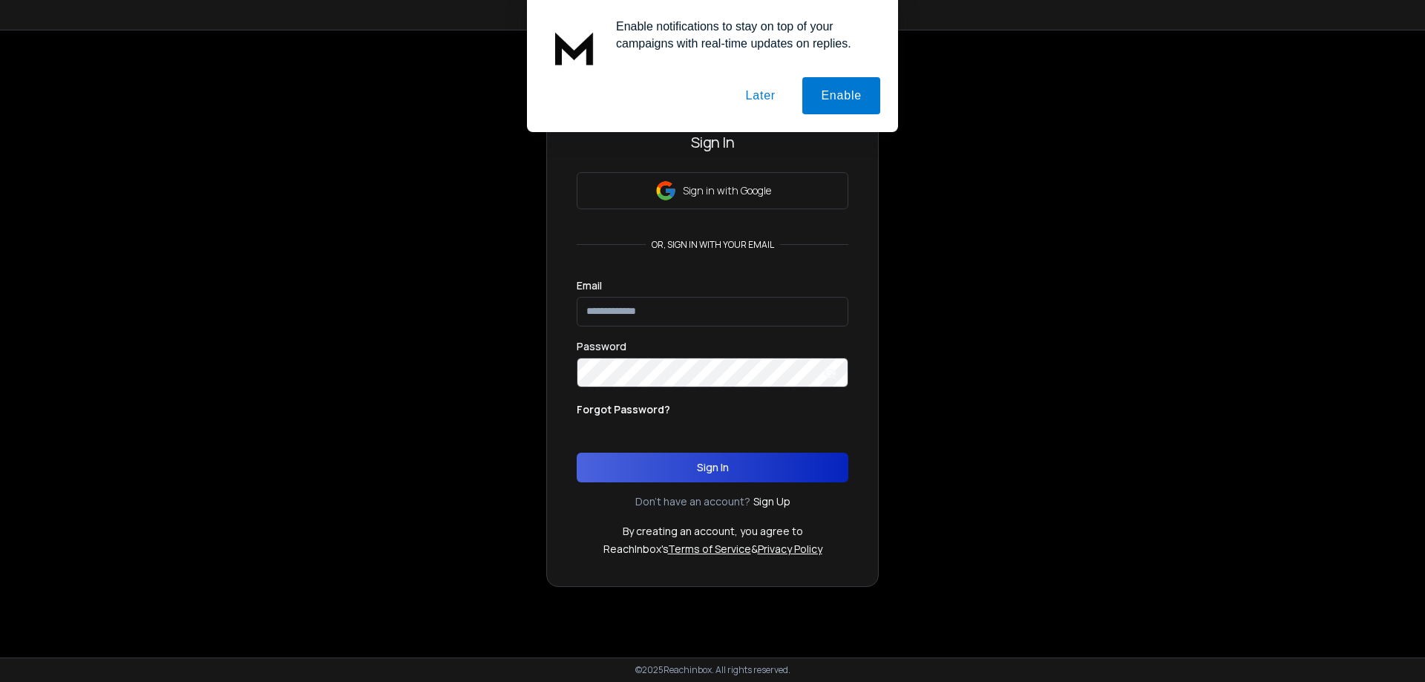
click at [637, 309] on input "email" at bounding box center [713, 312] width 272 height 30
type input "**********"
click at [660, 313] on input "**********" at bounding box center [713, 312] width 272 height 30
